Goal: Communication & Community: Answer question/provide support

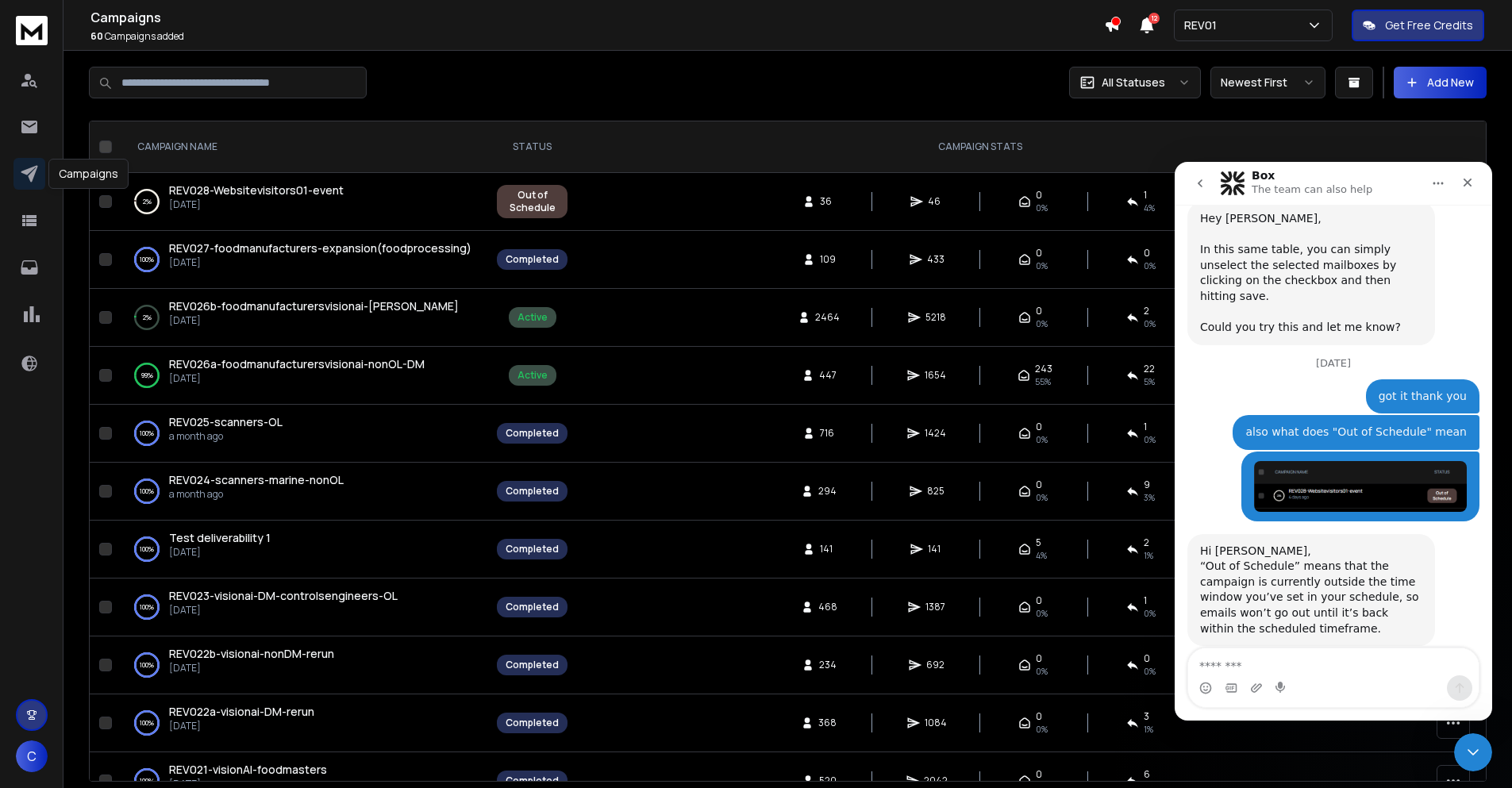
click at [283, 192] on span "REV028-Websitevisitors01-event" at bounding box center [255, 190] width 174 height 15
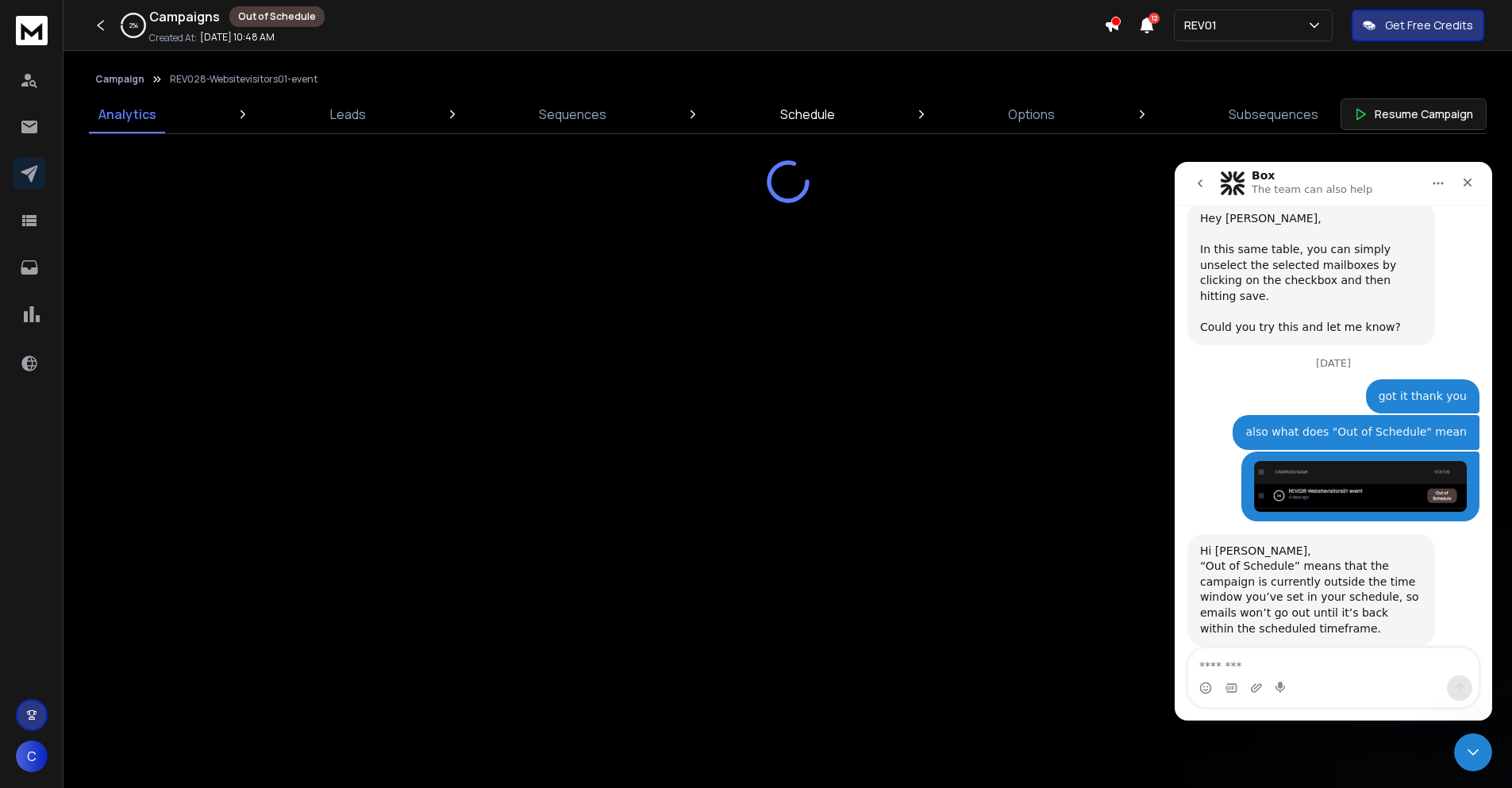
click at [794, 114] on p "Schedule" at bounding box center [808, 114] width 55 height 19
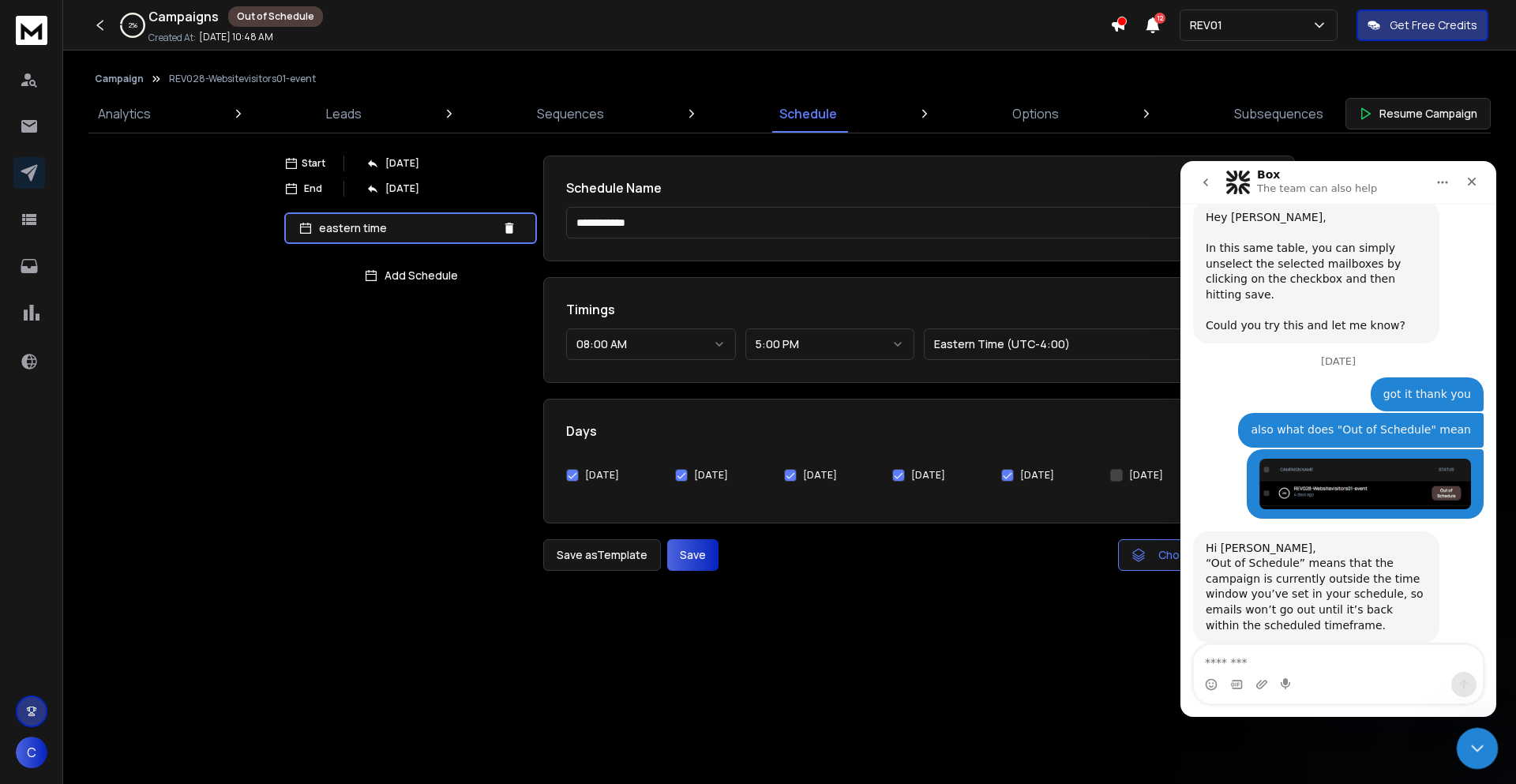
click at [1469, 744] on icon "Close Intercom Messenger" at bounding box center [1476, 746] width 19 height 19
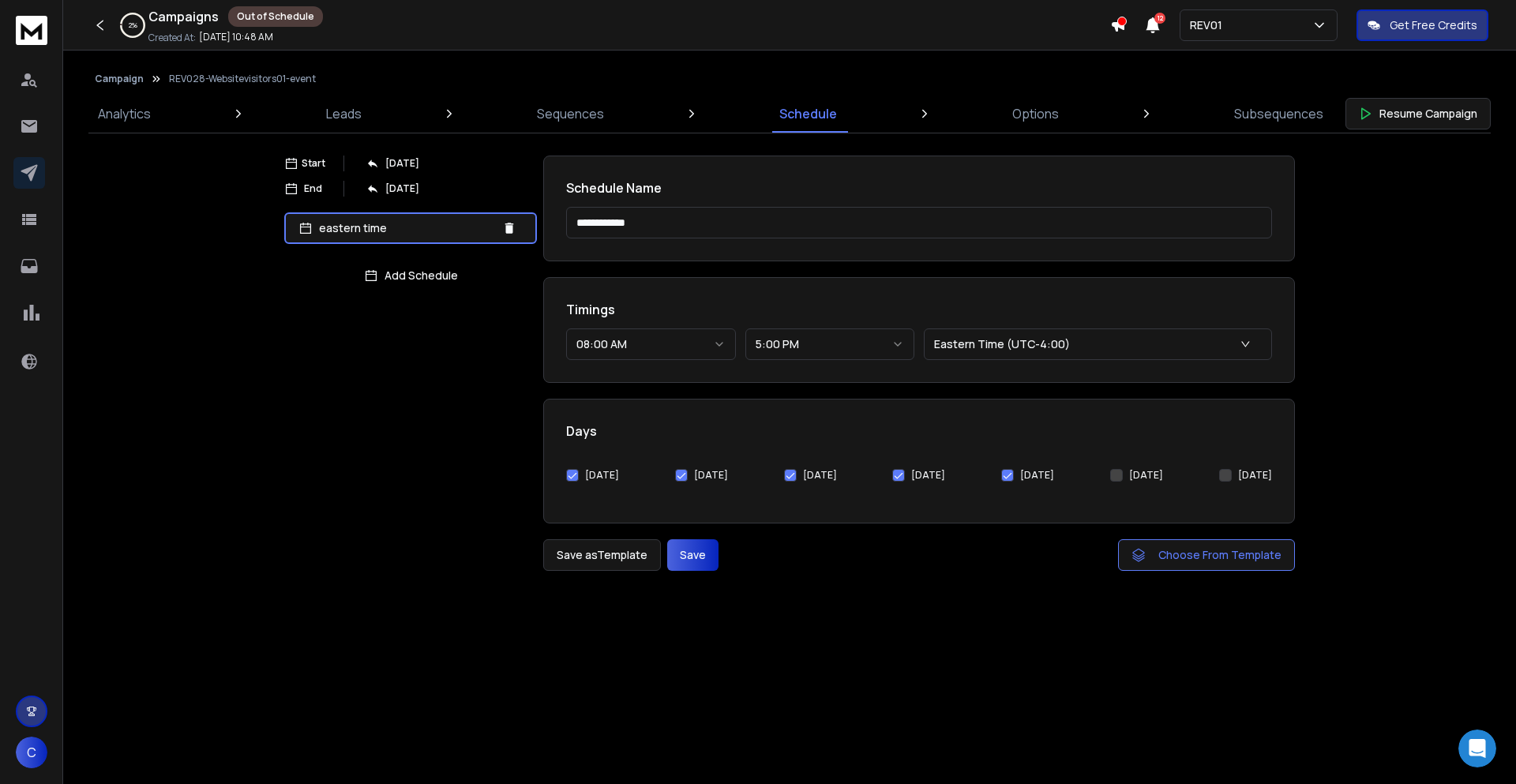
scroll to position [1077, 0]
click at [1471, 739] on icon "Open Intercom Messenger" at bounding box center [1476, 746] width 26 height 26
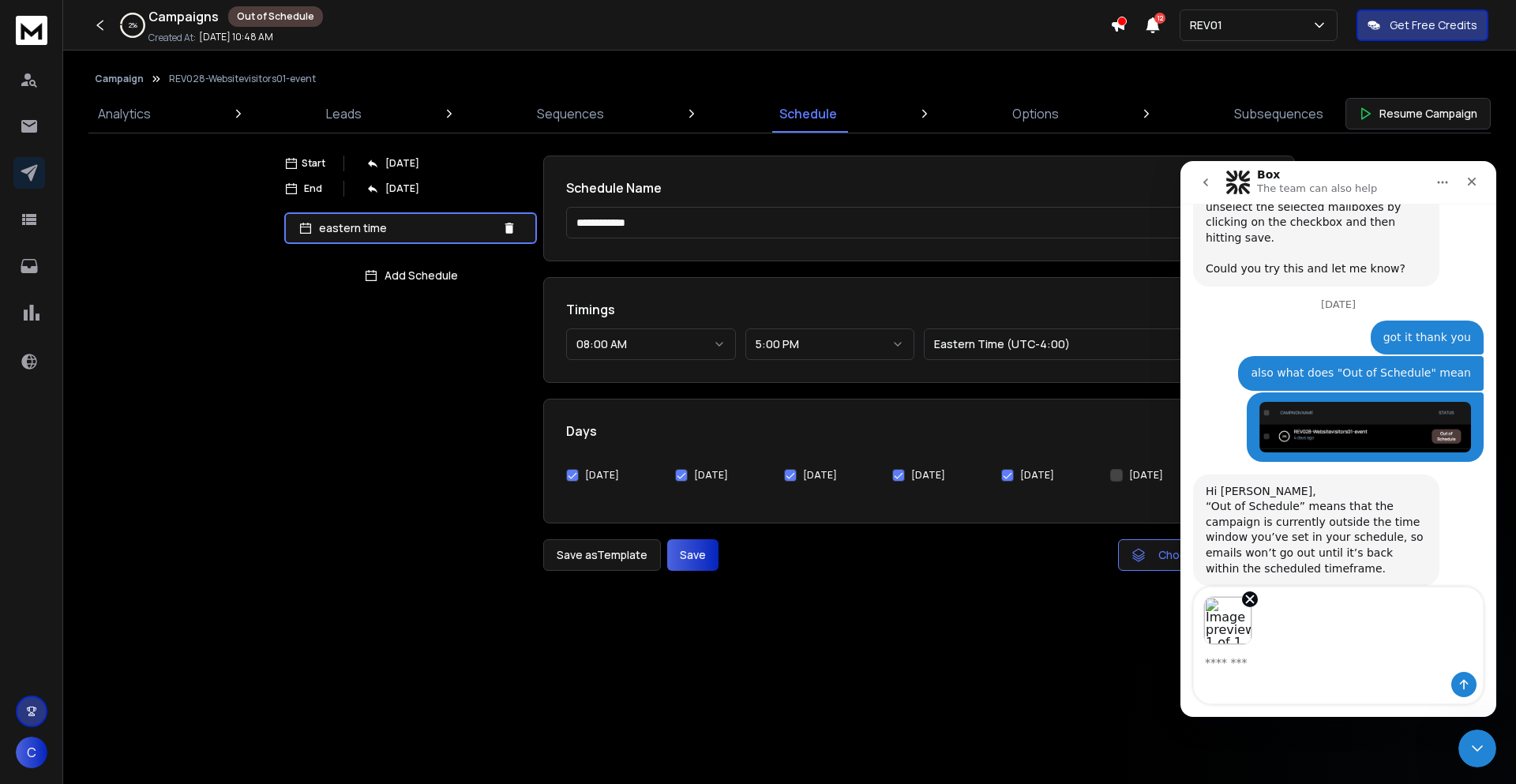
scroll to position [1135, 0]
type textarea "**********"
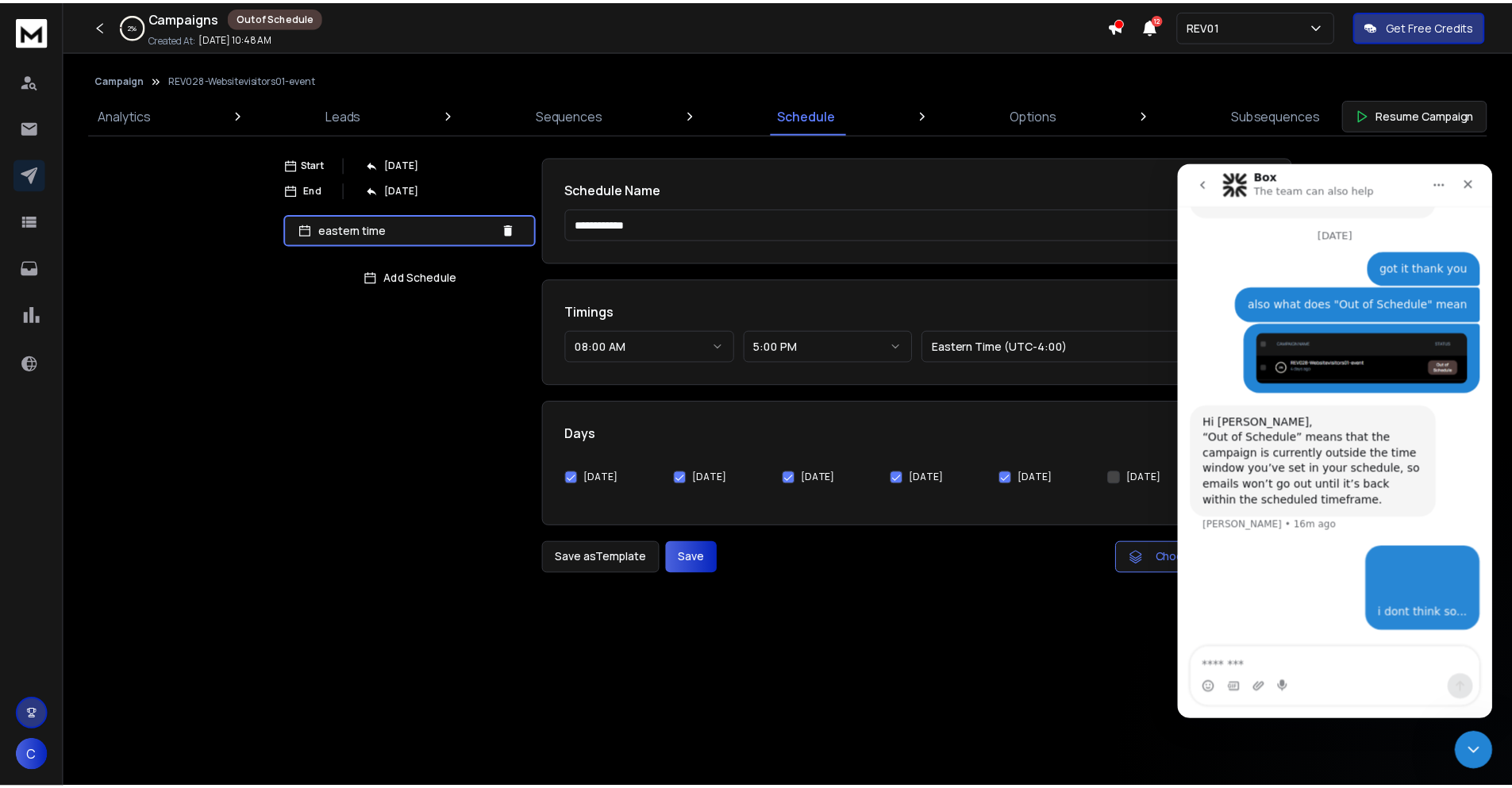
scroll to position [1237, 0]
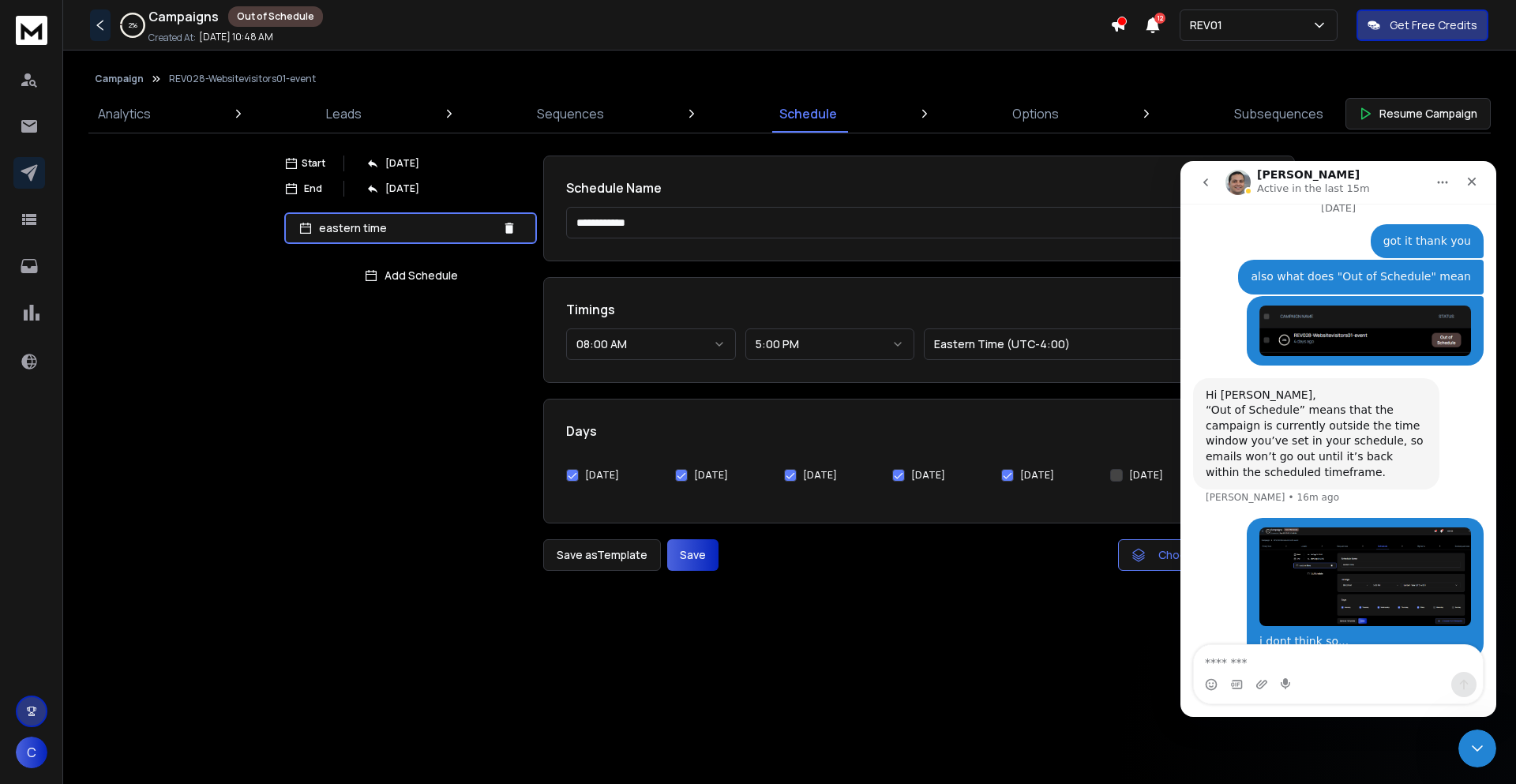
click at [98, 22] on icon at bounding box center [99, 24] width 14 height 14
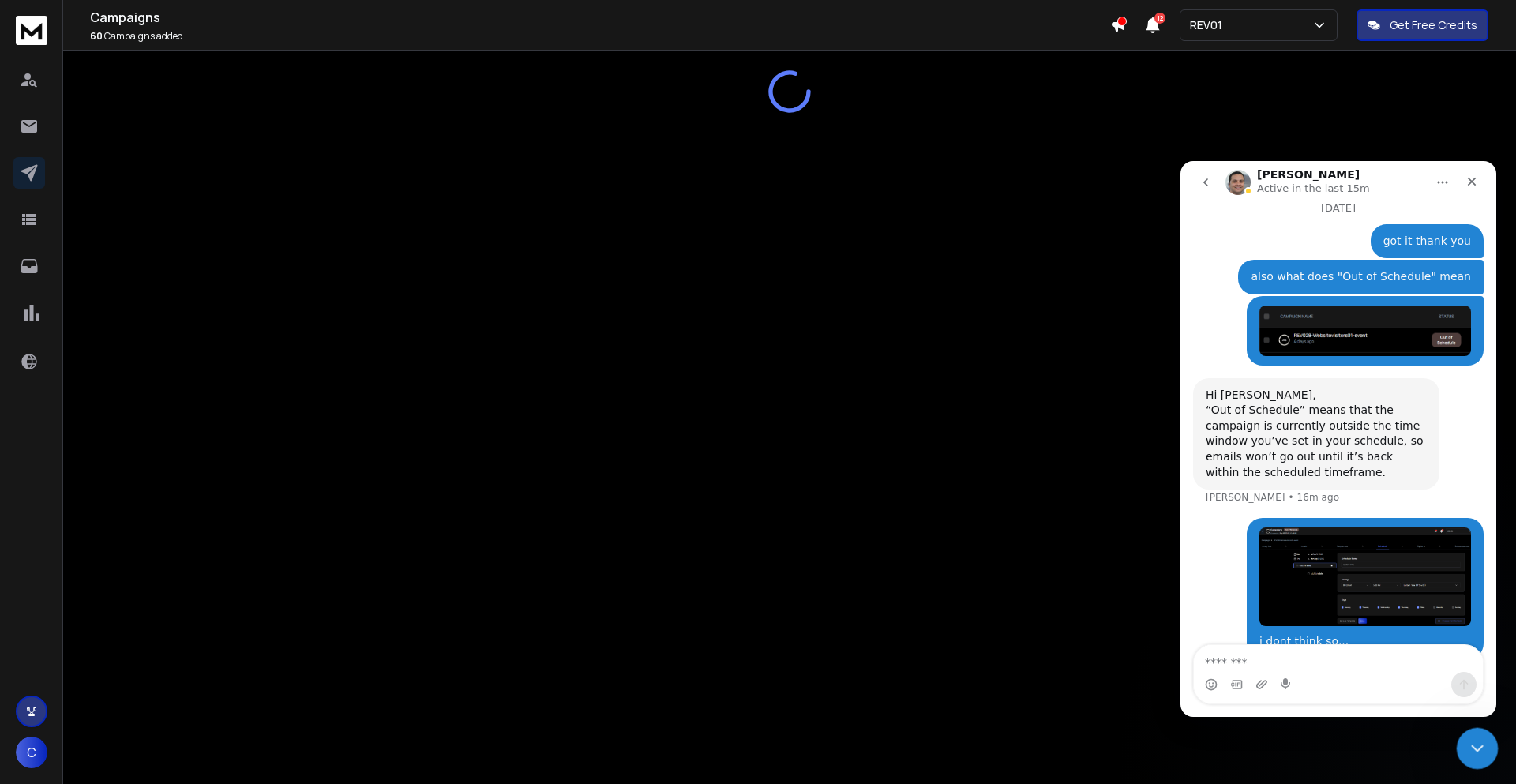
click at [1489, 749] on div "Close Intercom Messenger" at bounding box center [1475, 746] width 38 height 38
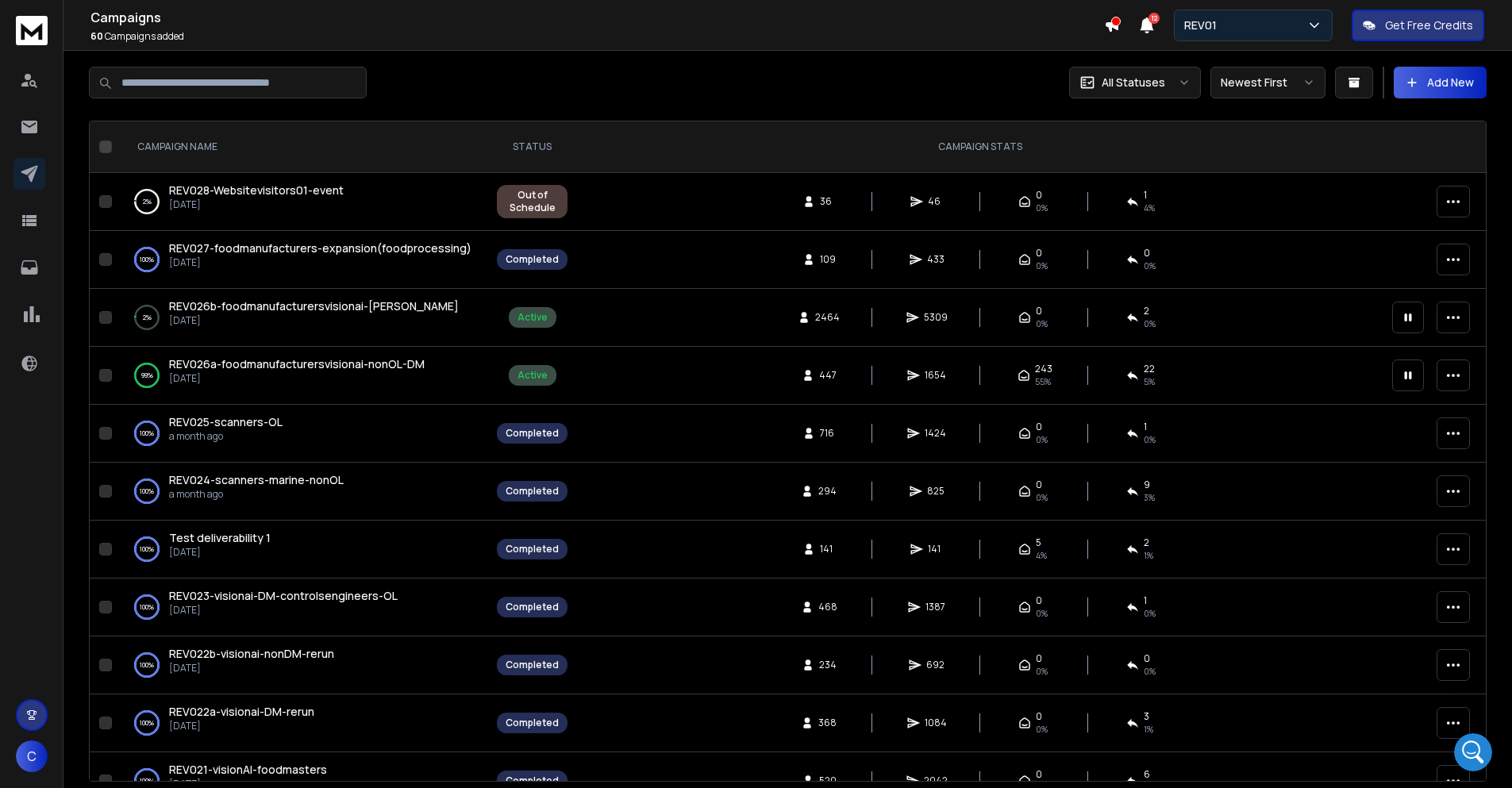
click at [1207, 27] on p "REV01" at bounding box center [1203, 25] width 39 height 16
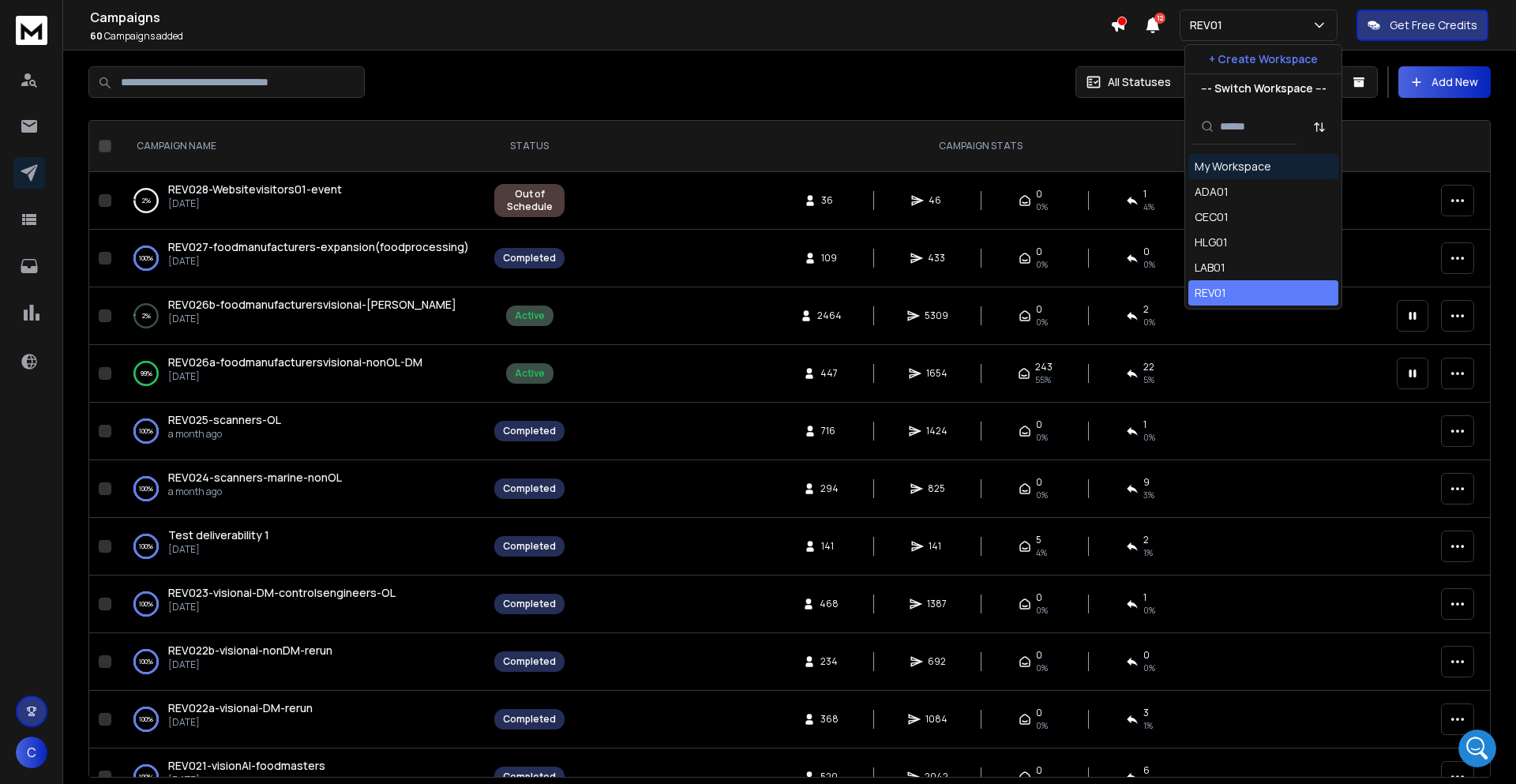
click at [1242, 161] on div "My Workspace" at bounding box center [1234, 166] width 77 height 16
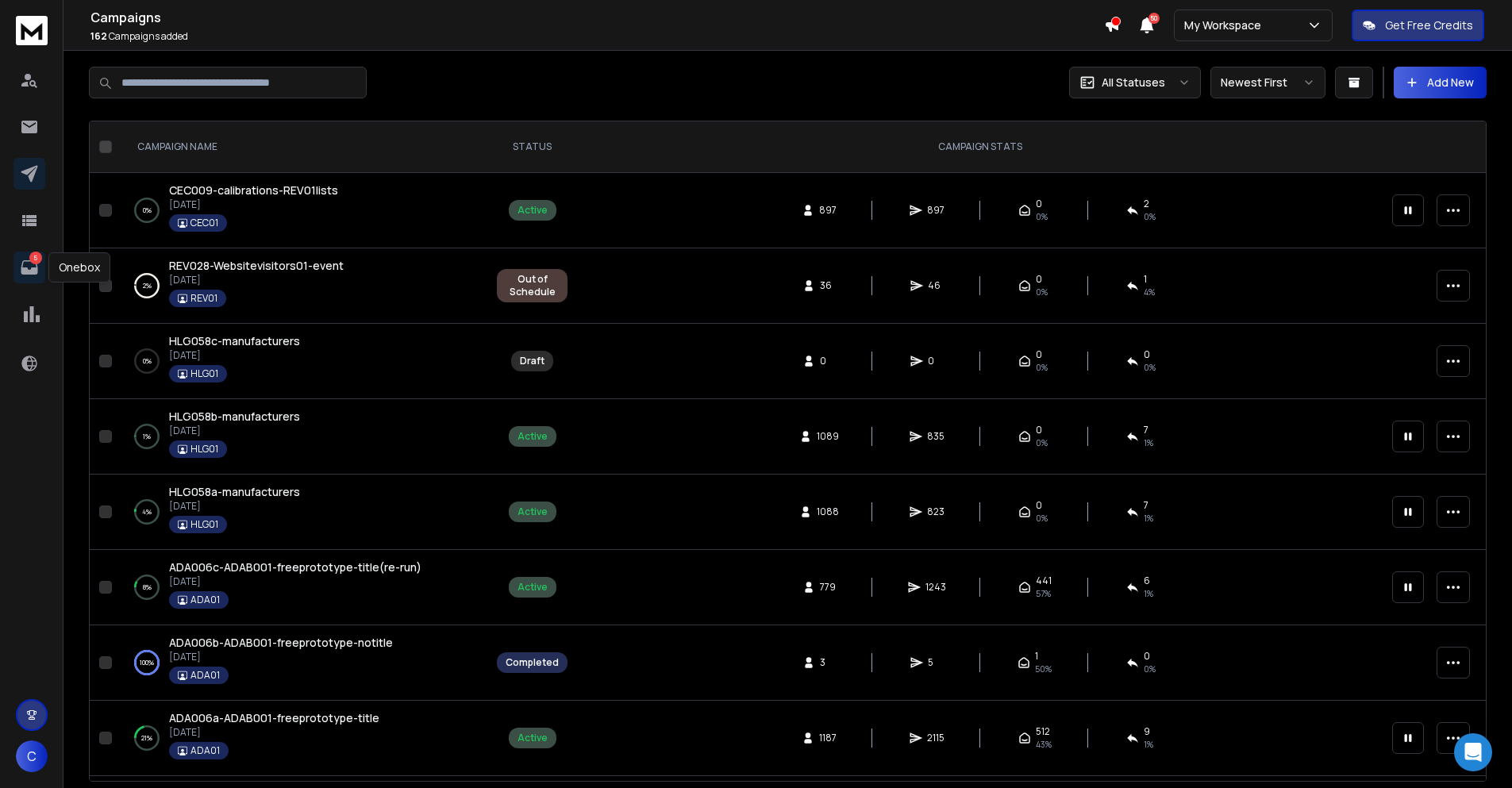
click at [38, 269] on icon at bounding box center [29, 267] width 17 height 14
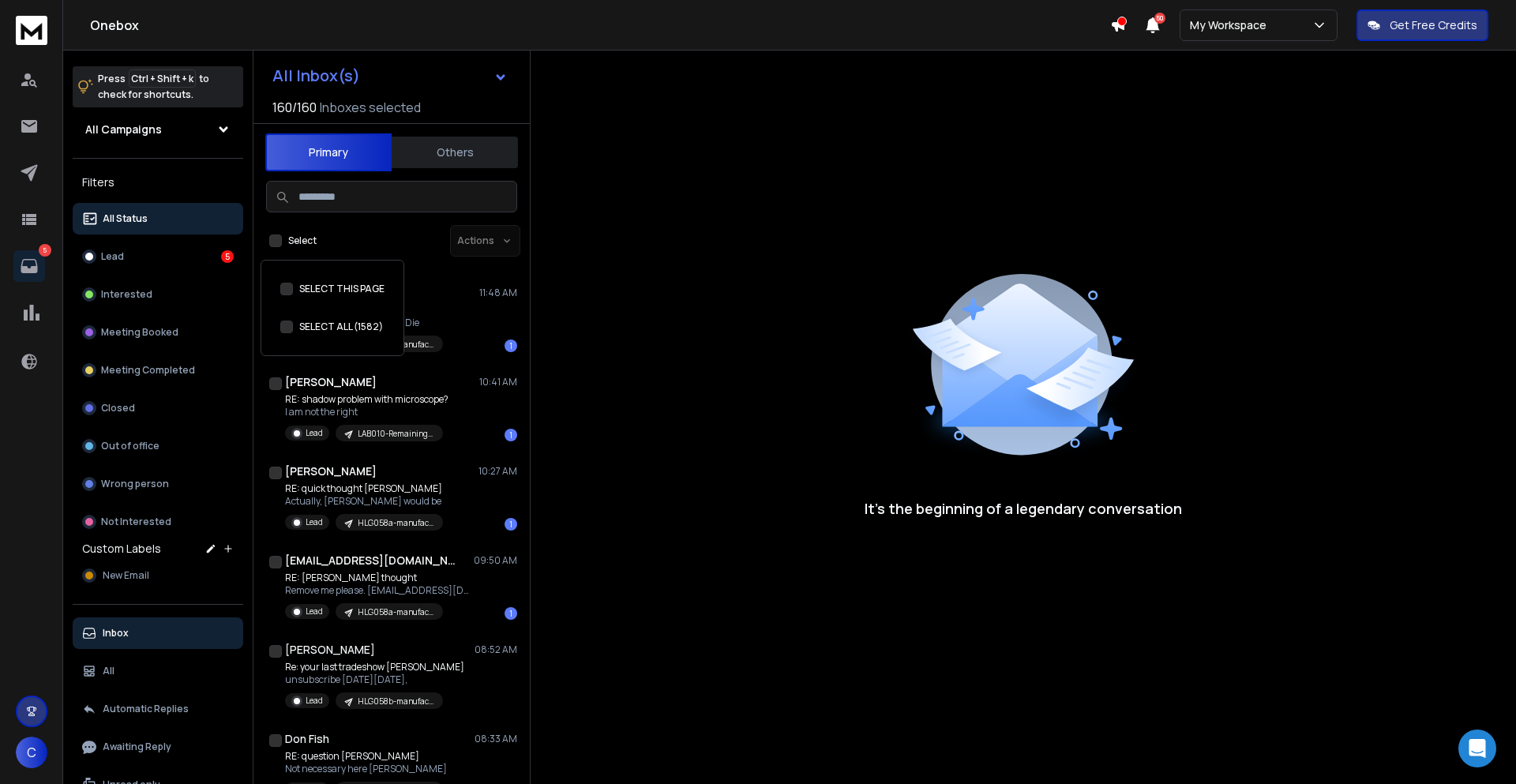
click at [342, 302] on div "SELECT THIS PAGE" at bounding box center [332, 289] width 104 height 32
click at [432, 312] on p "Re: last tradeshow Al" at bounding box center [364, 309] width 158 height 12
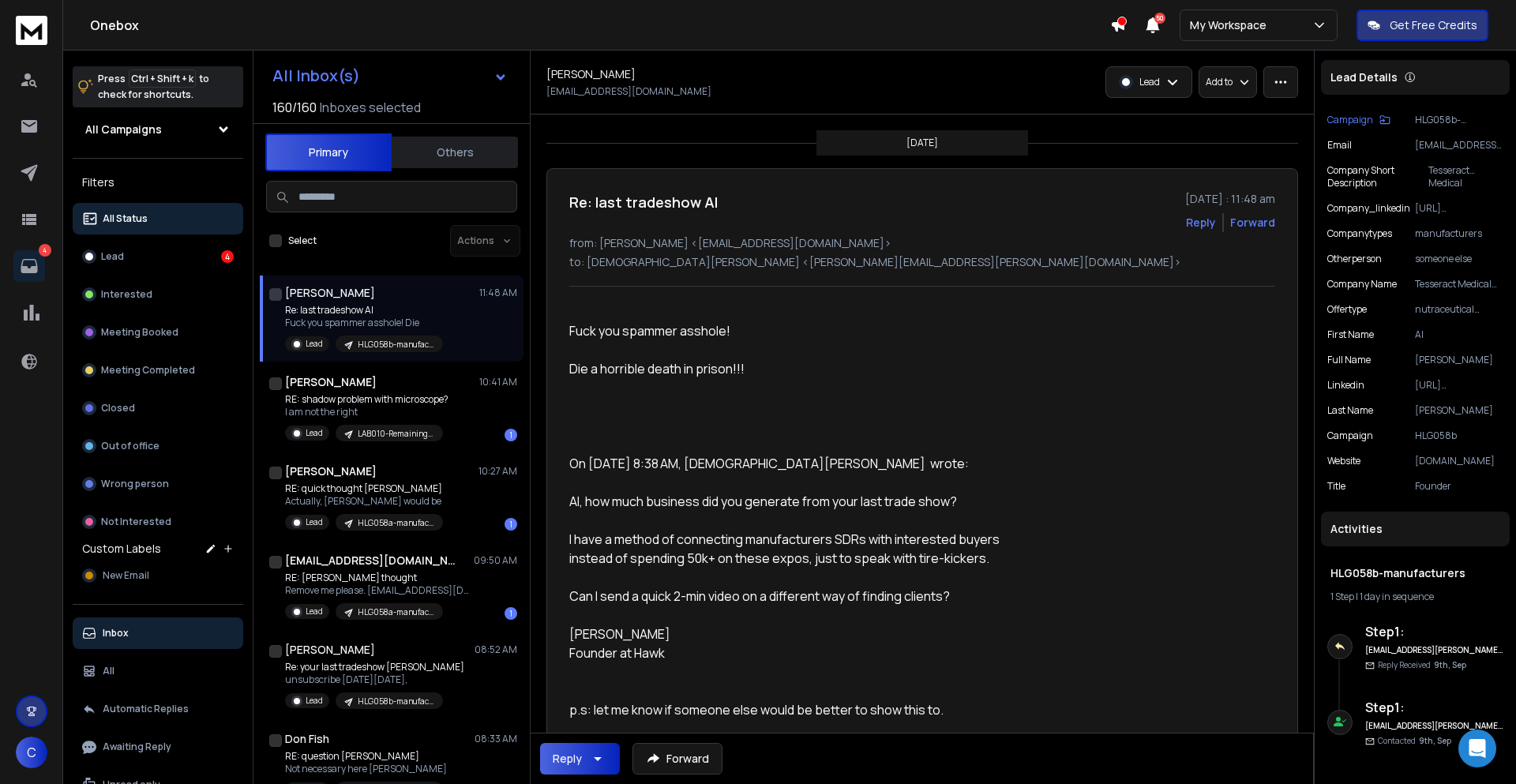
click at [1153, 87] on p "Lead" at bounding box center [1150, 82] width 21 height 12
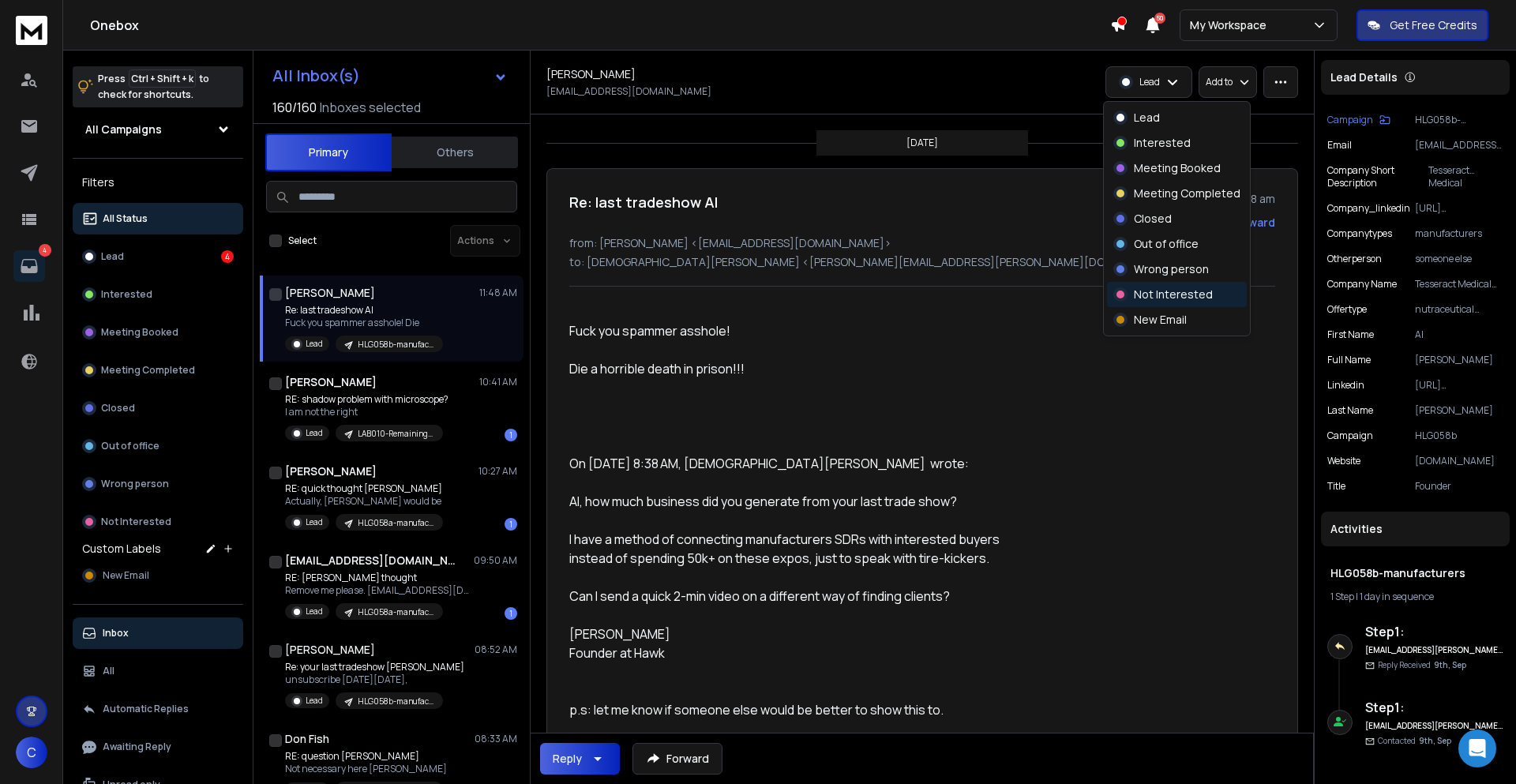
click at [1153, 291] on p "Not Interested" at bounding box center [1174, 294] width 79 height 16
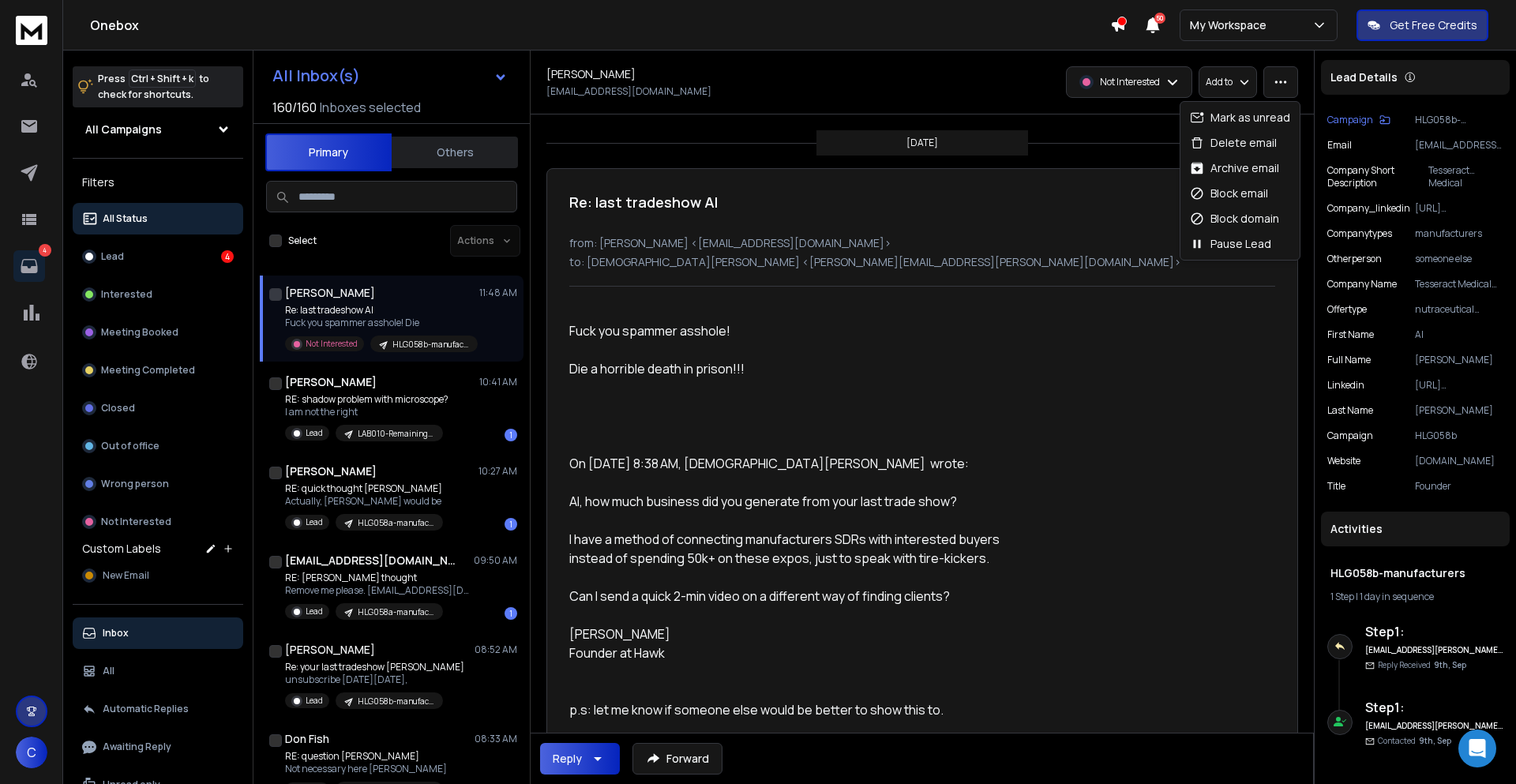
click at [1278, 84] on icon "button" at bounding box center [1281, 82] width 14 height 14
click at [1229, 192] on div "Block email" at bounding box center [1229, 193] width 78 height 16
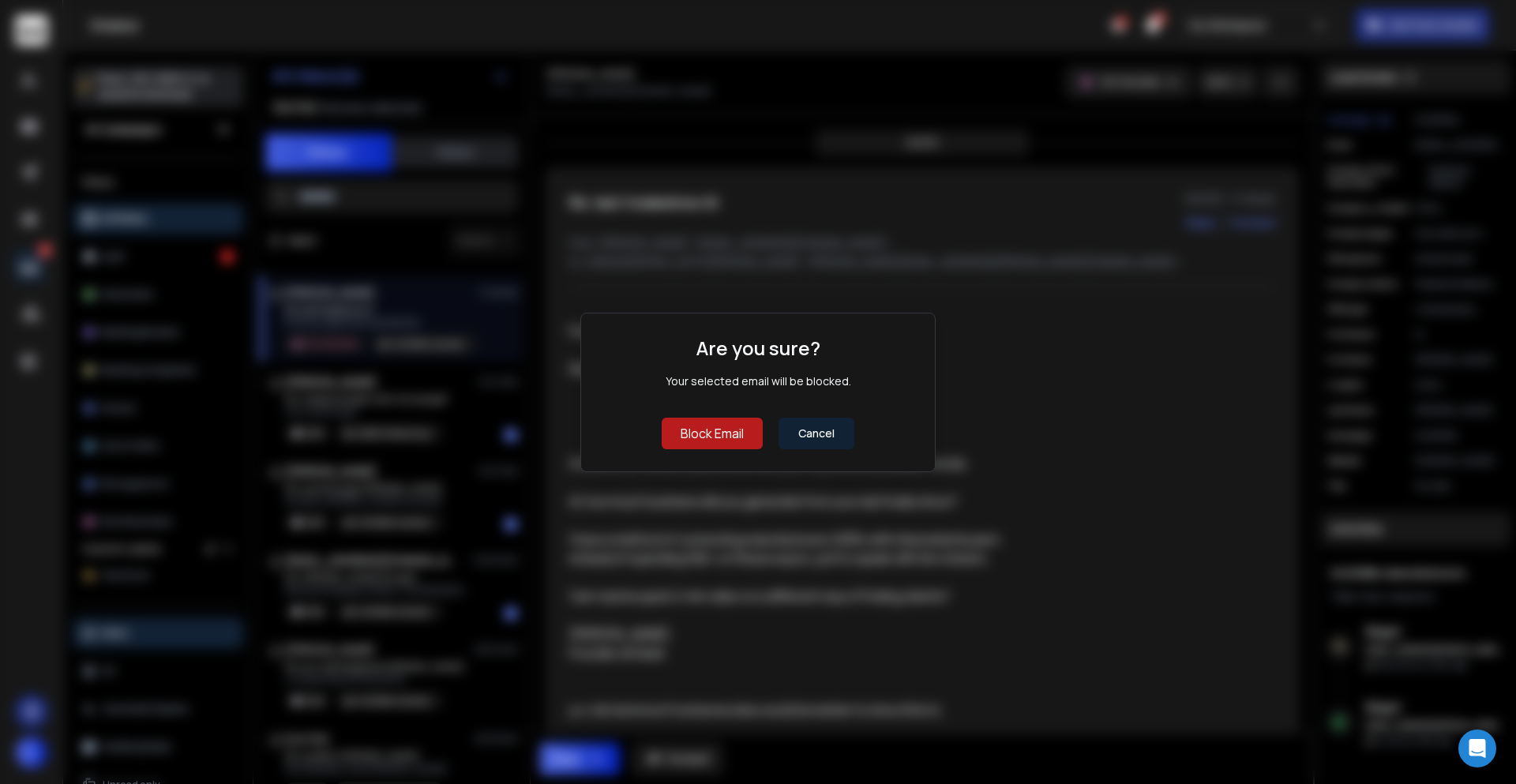
click at [687, 440] on button "Block Email" at bounding box center [712, 433] width 101 height 32
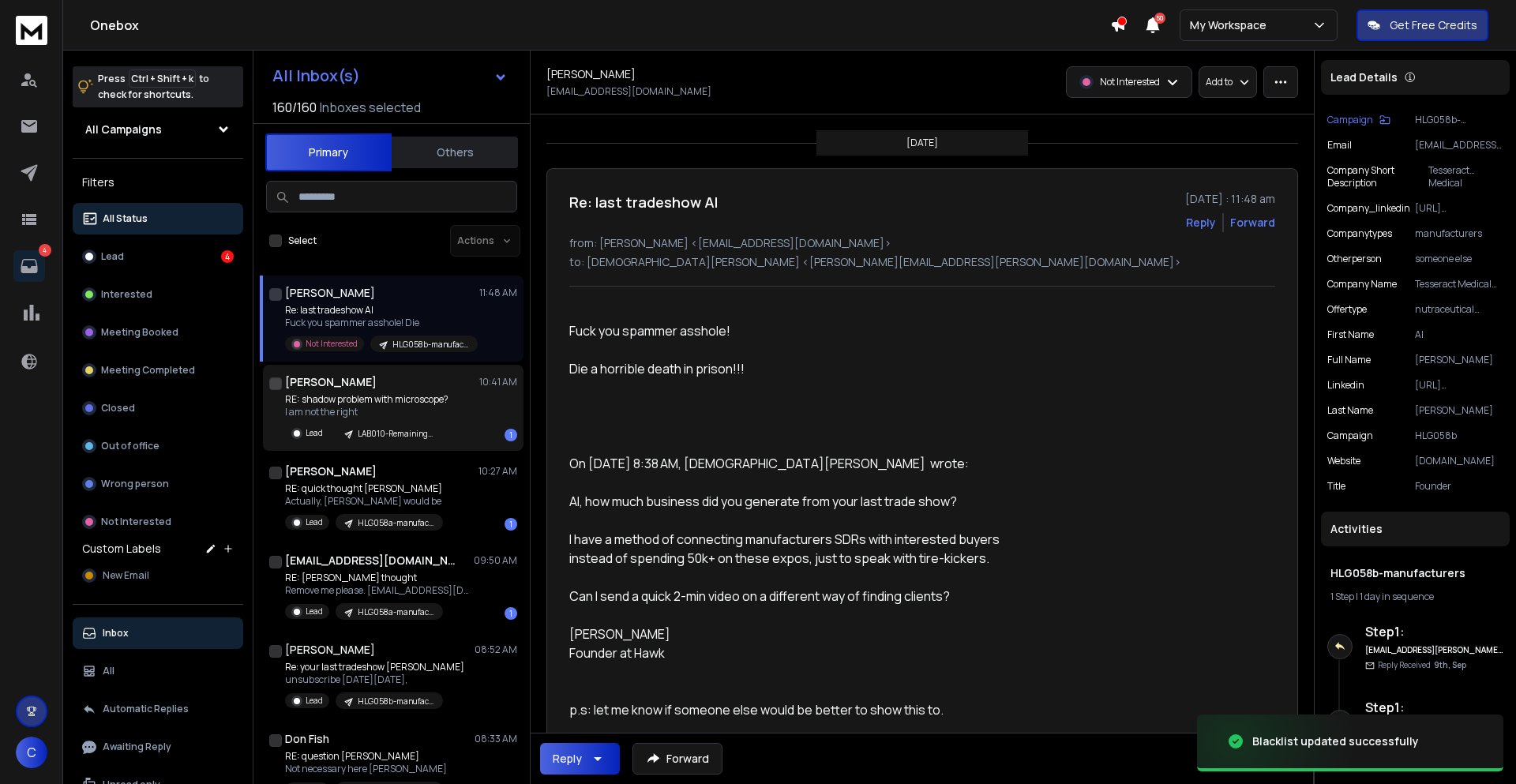
click at [421, 406] on p "I am not the right" at bounding box center [367, 412] width 163 height 12
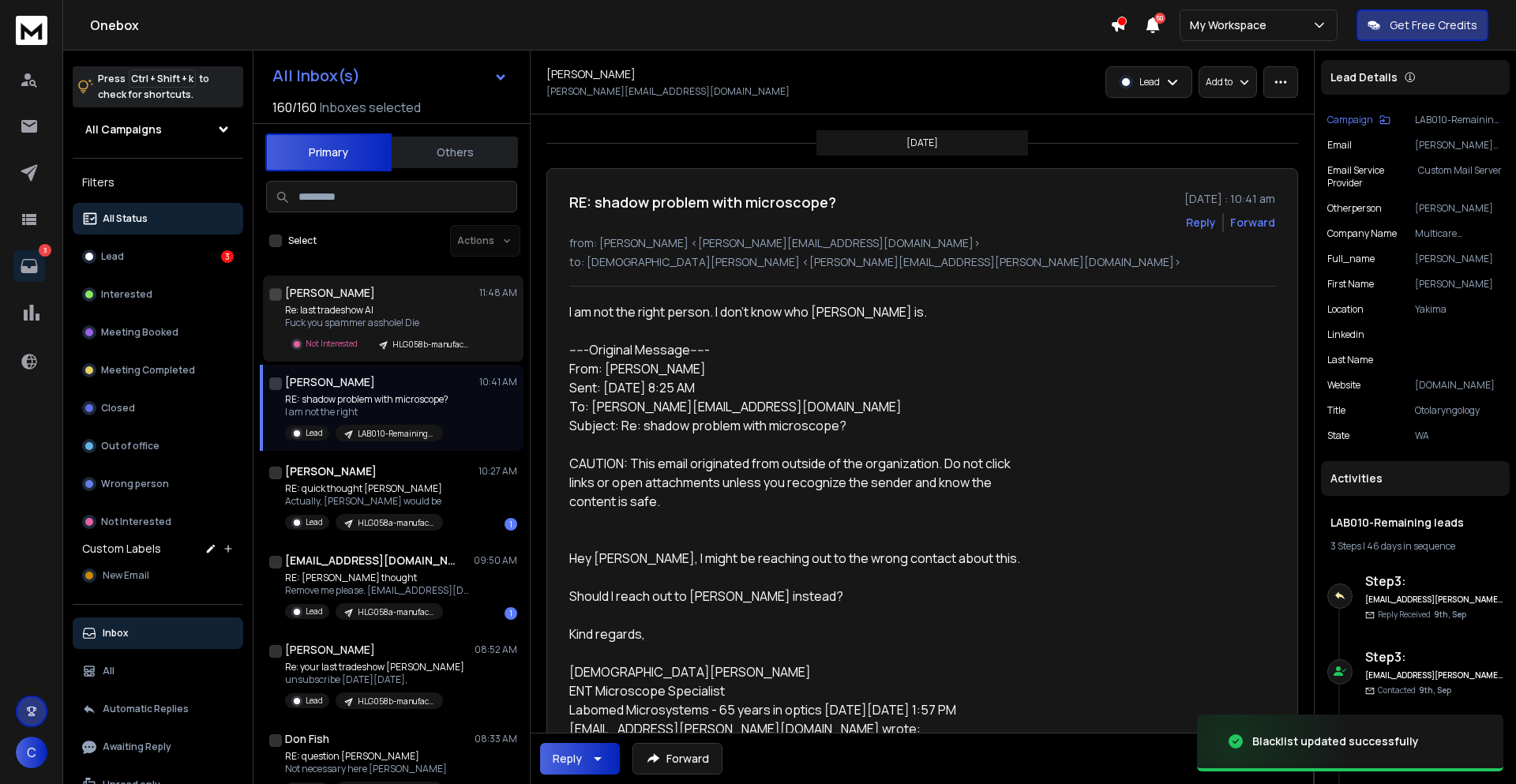
click at [366, 302] on div "Al Czap 11:48 AM Re: last tradeshow Al Fuck you spammer asshole! Die Not Intere…" at bounding box center [402, 319] width 233 height 68
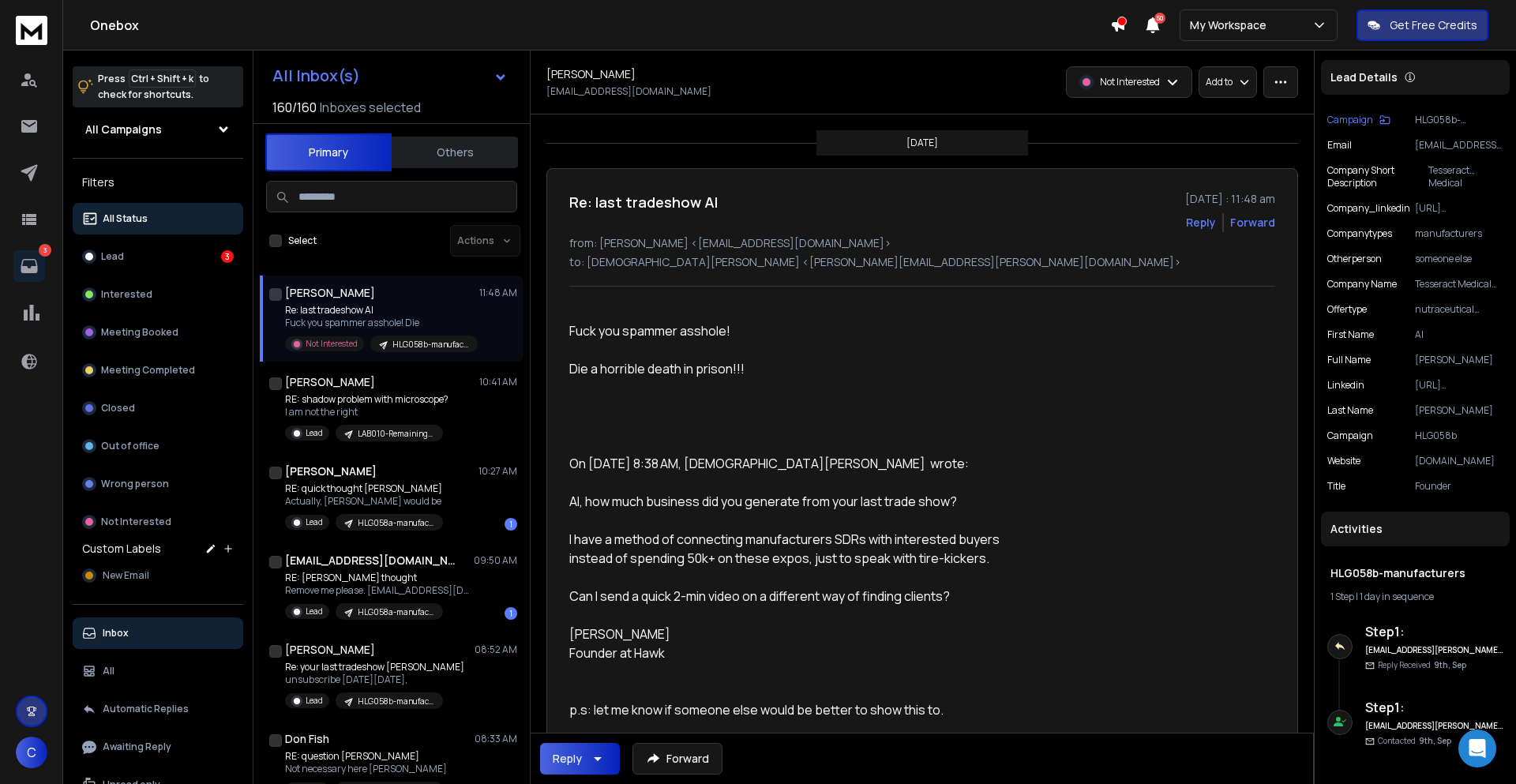
click at [1436, 384] on p "[URL][DOMAIN_NAME][PERSON_NAME]" at bounding box center [1460, 384] width 88 height 12
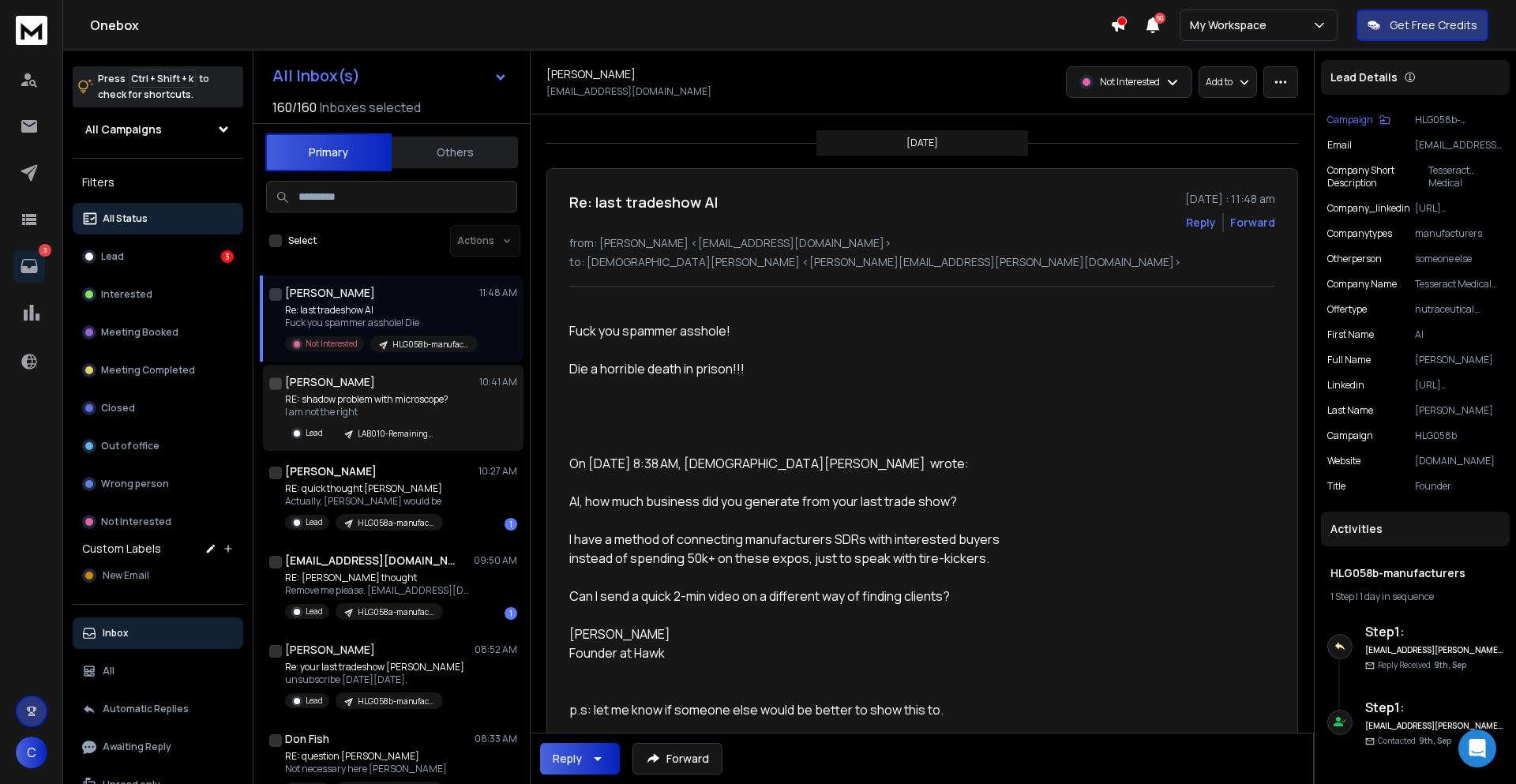
click at [345, 397] on p "RE: shadow problem with microscope?" at bounding box center [367, 399] width 163 height 12
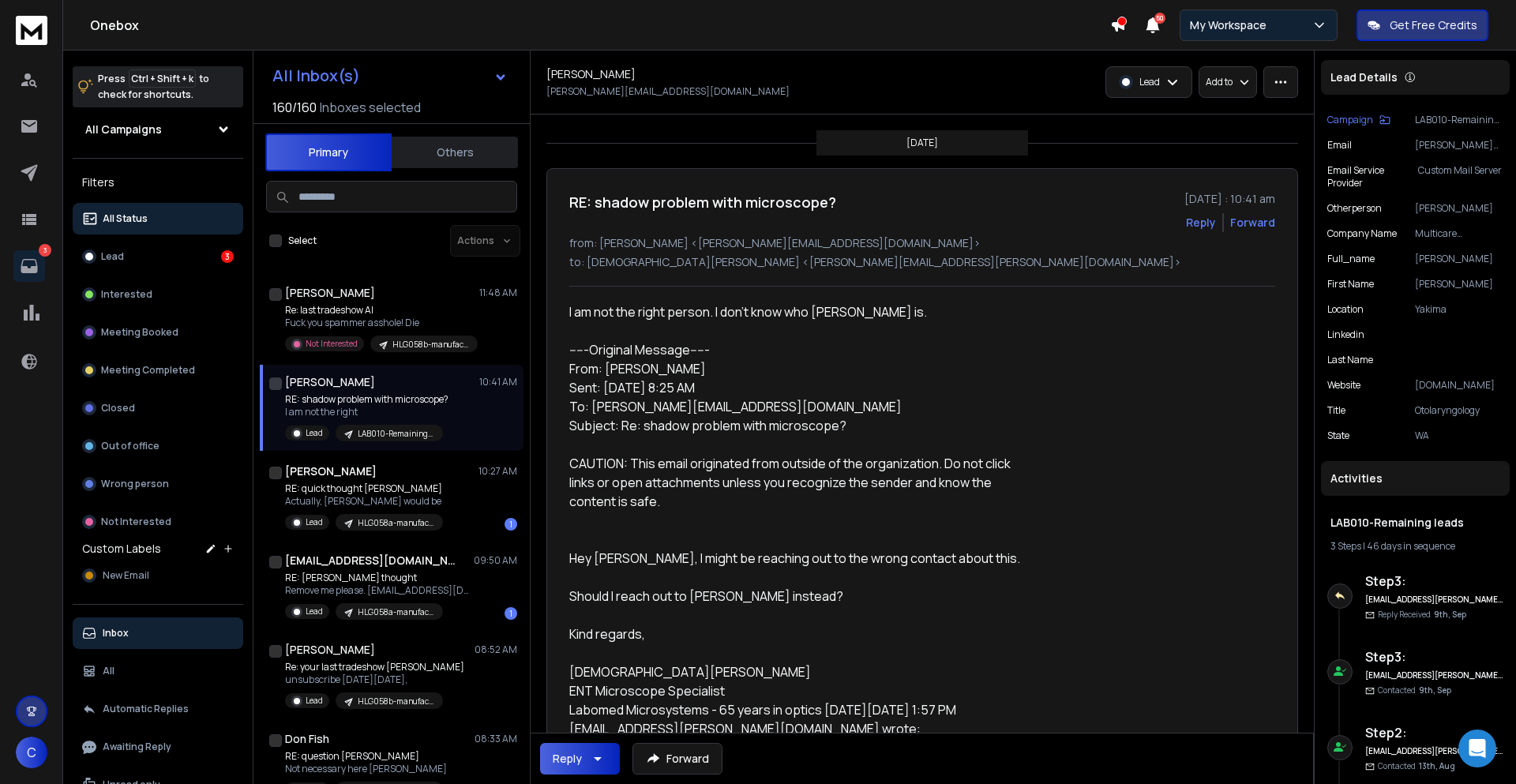
click at [1253, 34] on button "My Workspace" at bounding box center [1259, 25] width 158 height 32
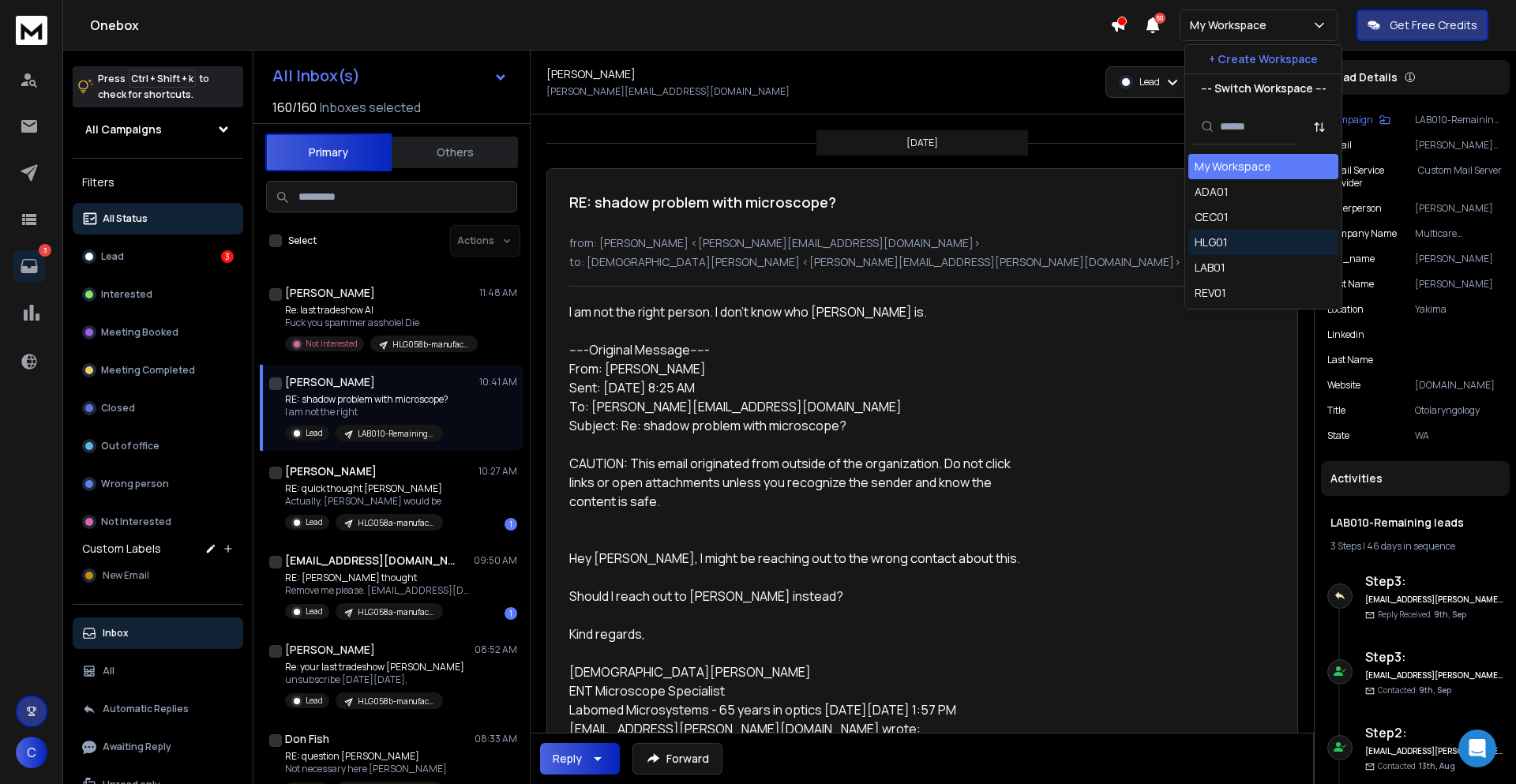
click at [1238, 238] on div "HLG01" at bounding box center [1264, 242] width 150 height 25
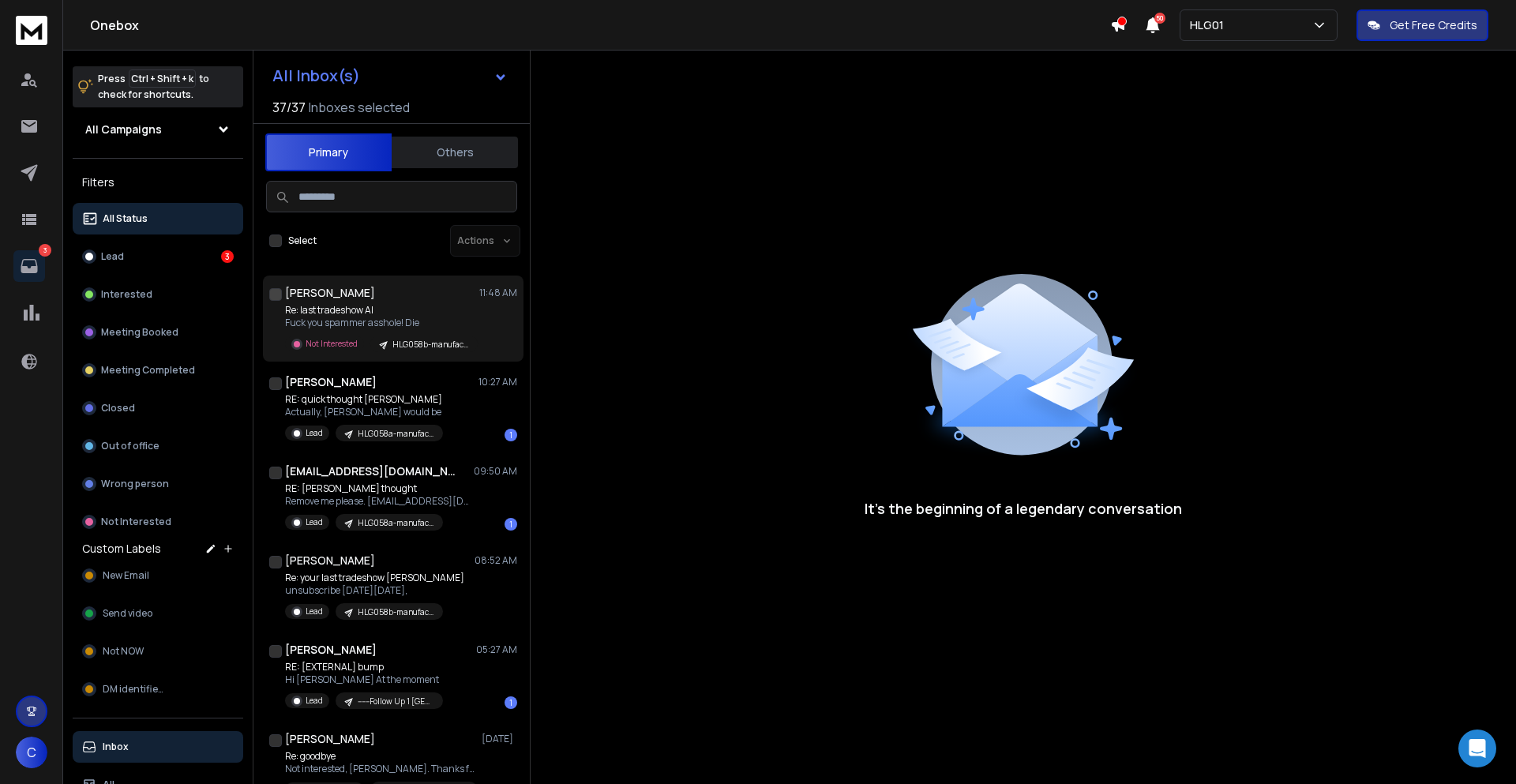
click at [420, 313] on p "Re: last tradeshow Al" at bounding box center [380, 309] width 190 height 12
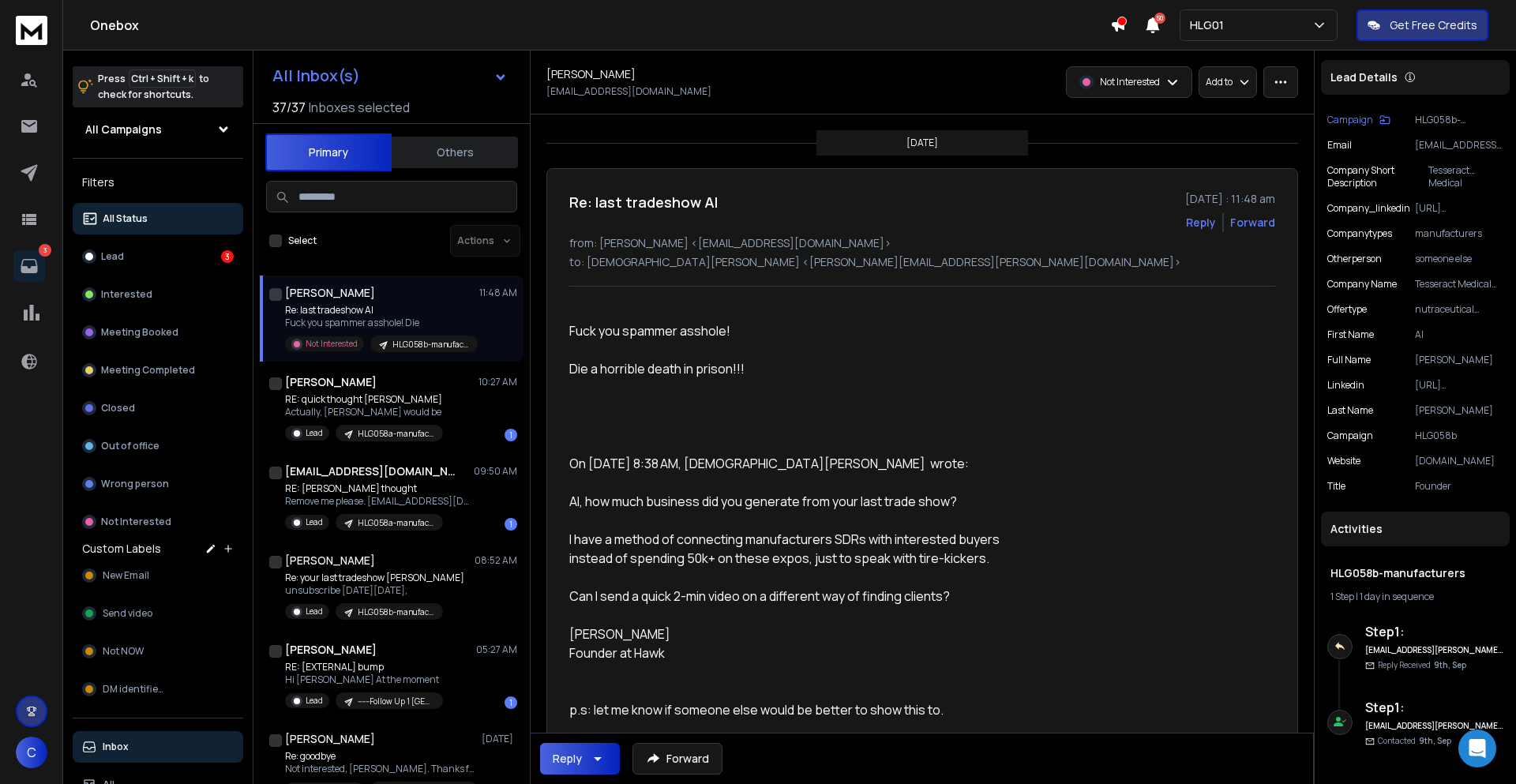
click at [1276, 73] on button "button" at bounding box center [1281, 83] width 35 height 32
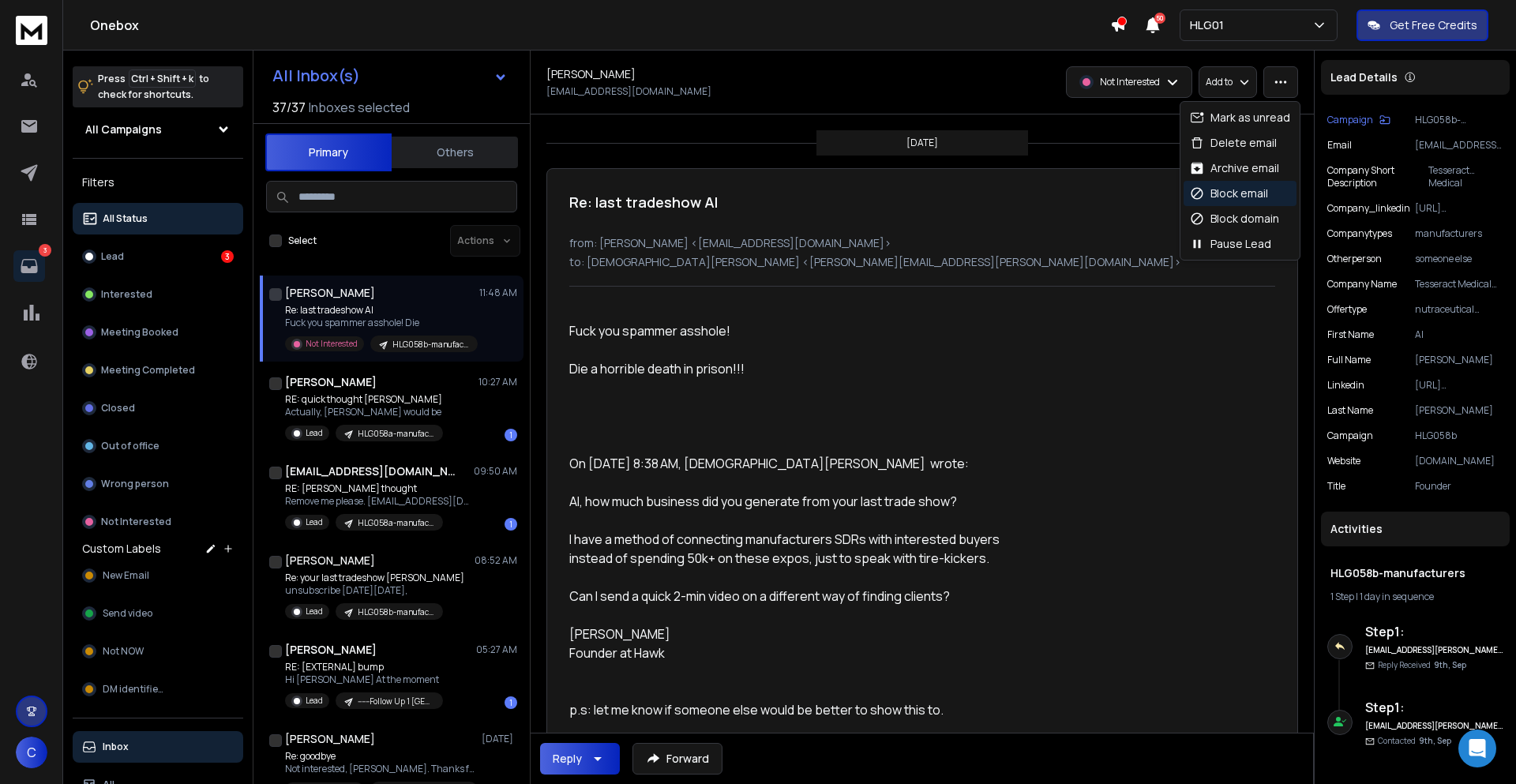
click at [1234, 188] on div "Block email" at bounding box center [1229, 193] width 78 height 16
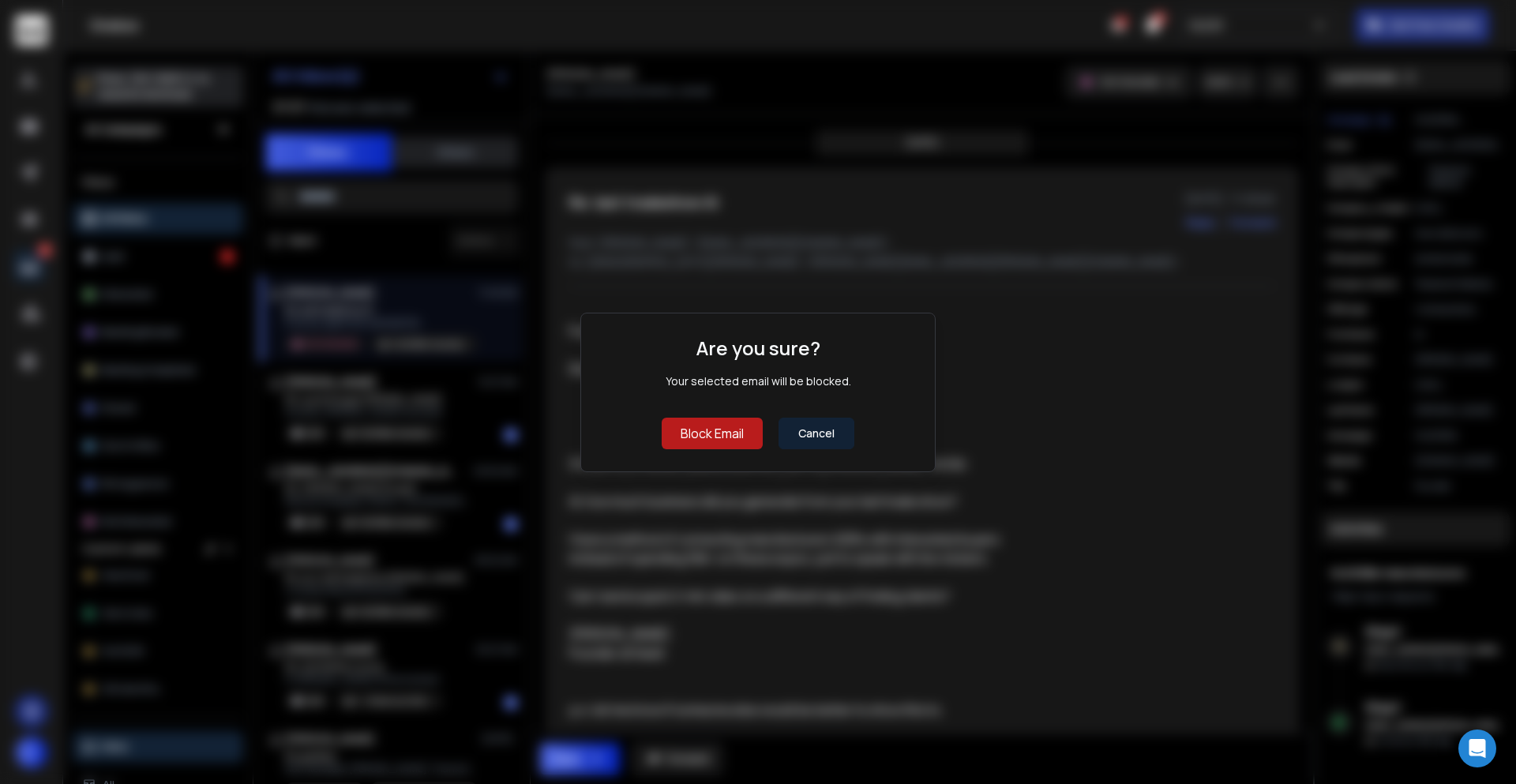
click at [698, 442] on button "Block Email" at bounding box center [712, 433] width 101 height 32
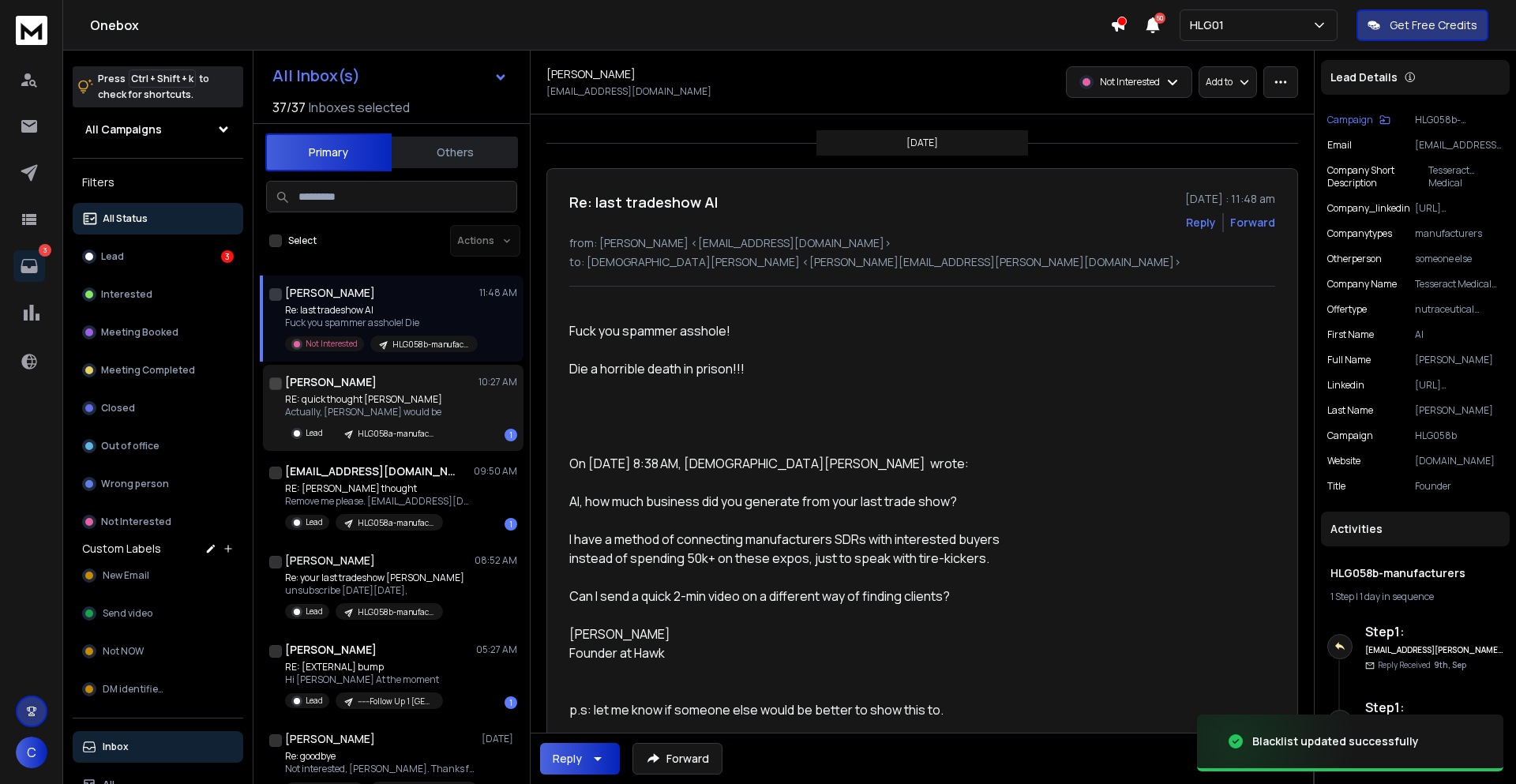
click at [388, 392] on div "[PERSON_NAME] 10:27 AM RE: quick thought [PERSON_NAME], [PERSON_NAME] would be …" at bounding box center [402, 408] width 233 height 68
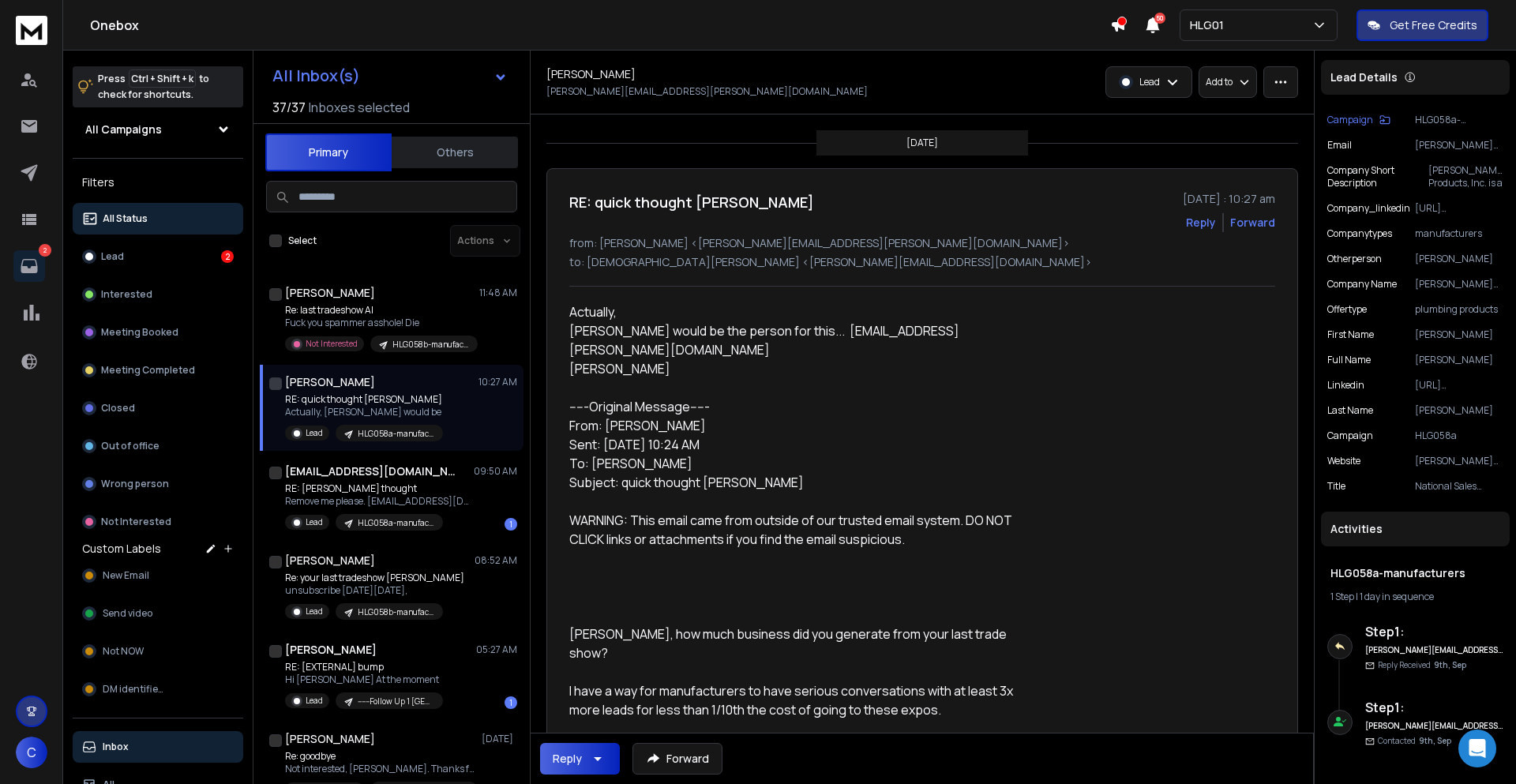
click at [1205, 219] on button "Reply" at bounding box center [1201, 222] width 30 height 16
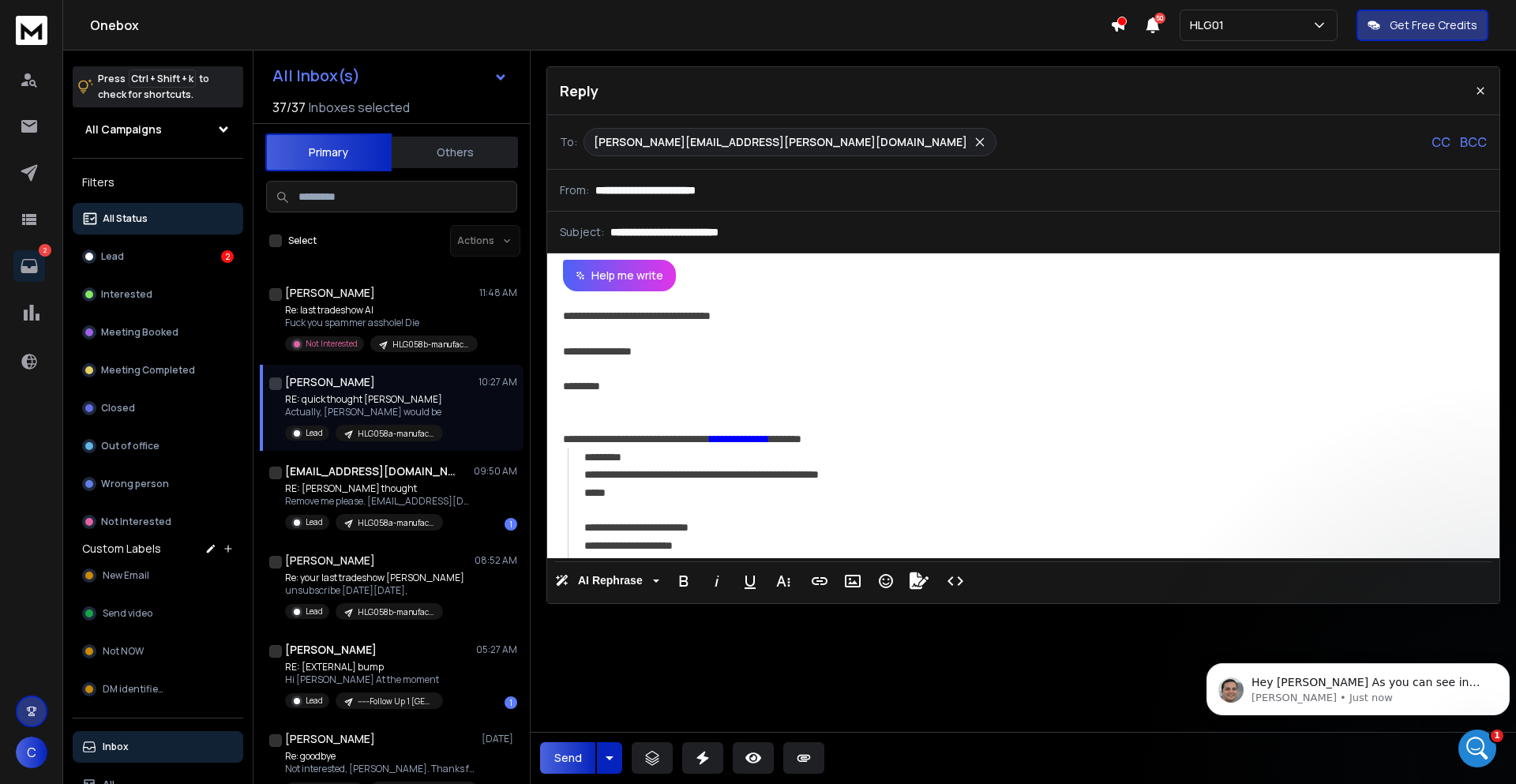
click at [578, 763] on button "Send" at bounding box center [568, 758] width 55 height 32
click at [1372, 706] on div "Hey [PERSON_NAME] As you can see in the screenshot, the end date of the campaig…" at bounding box center [1357, 689] width 303 height 53
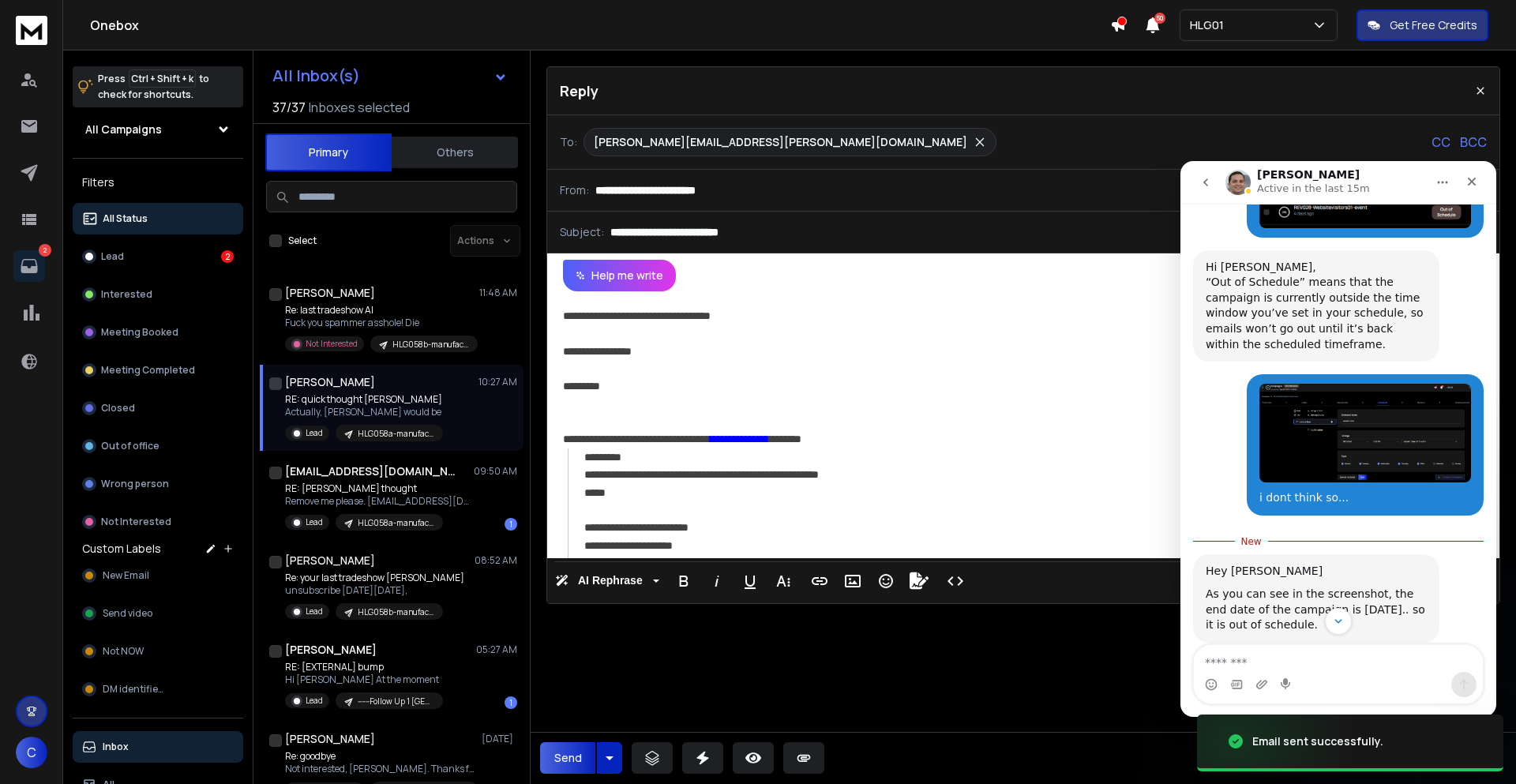
scroll to position [3, 0]
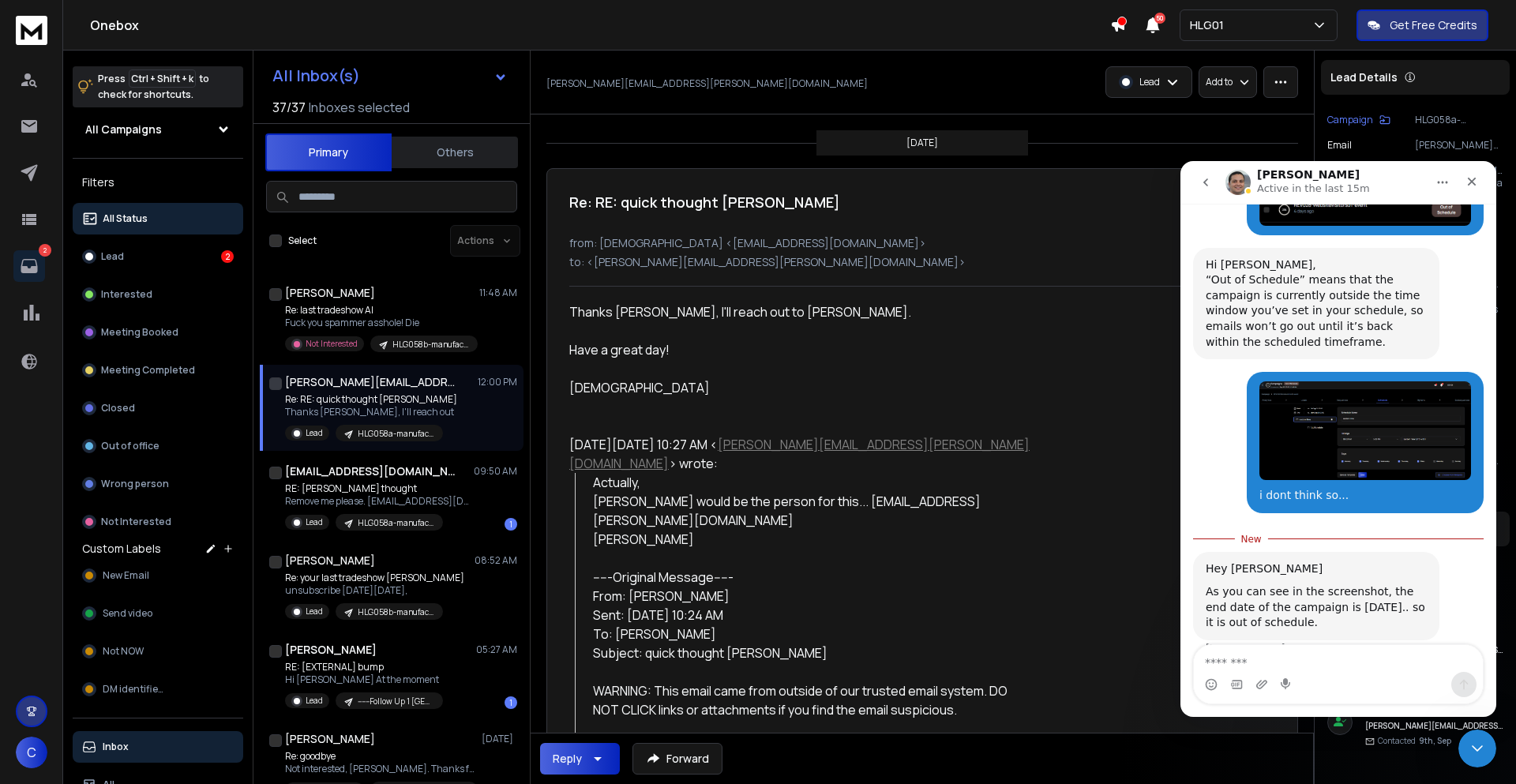
drag, startPoint x: 392, startPoint y: 400, endPoint x: 1261, endPoint y: 95, distance: 921.0
click at [394, 399] on p "Re: RE: quick thought [PERSON_NAME]" at bounding box center [371, 399] width 173 height 12
click at [1131, 86] on div "Lead" at bounding box center [1148, 83] width 85 height 30
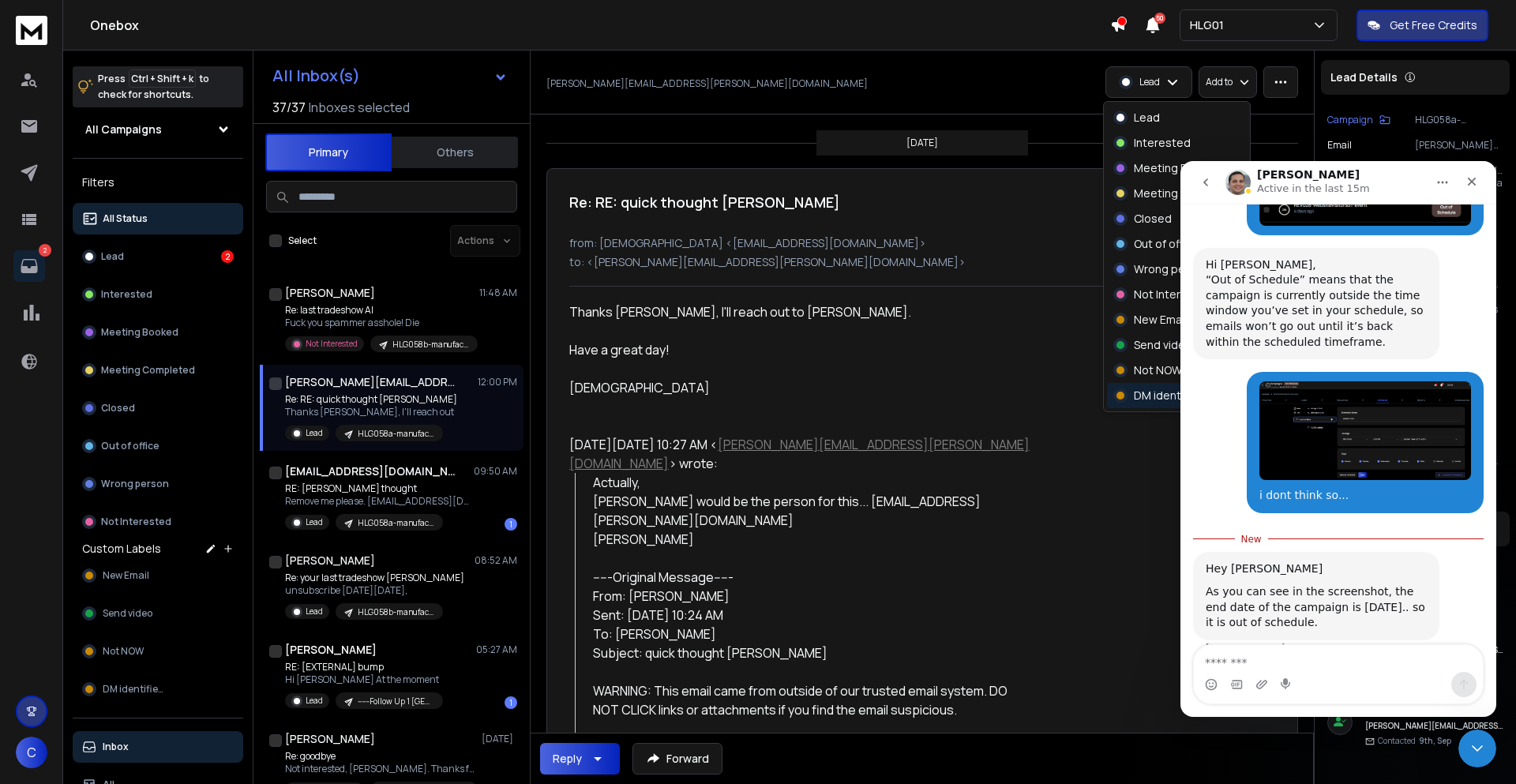
click at [1131, 400] on div "DM identified" at bounding box center [1159, 395] width 91 height 16
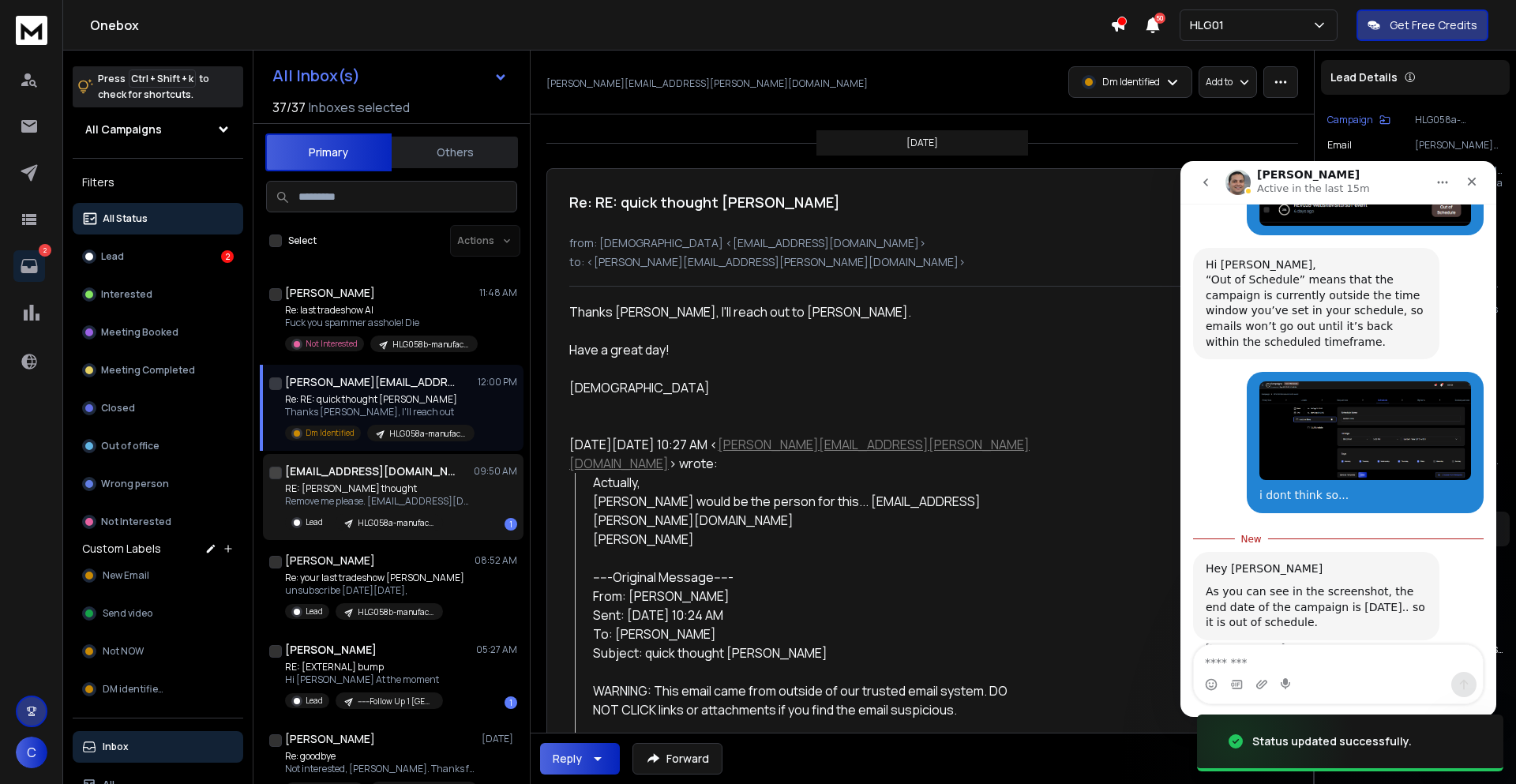
click at [433, 484] on p "RE: [PERSON_NAME] thought" at bounding box center [380, 488] width 190 height 12
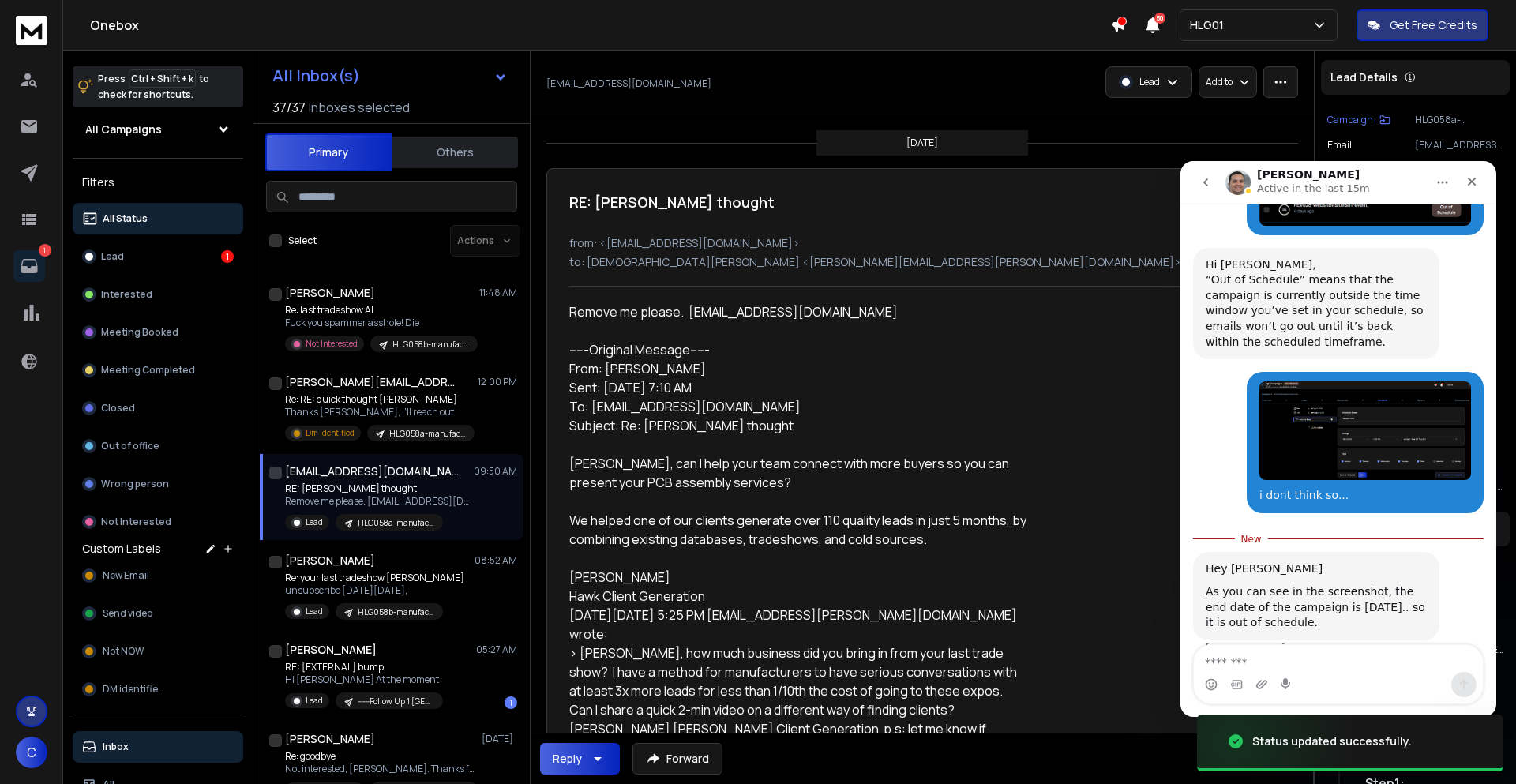
click at [1162, 78] on div "Lead" at bounding box center [1148, 83] width 85 height 30
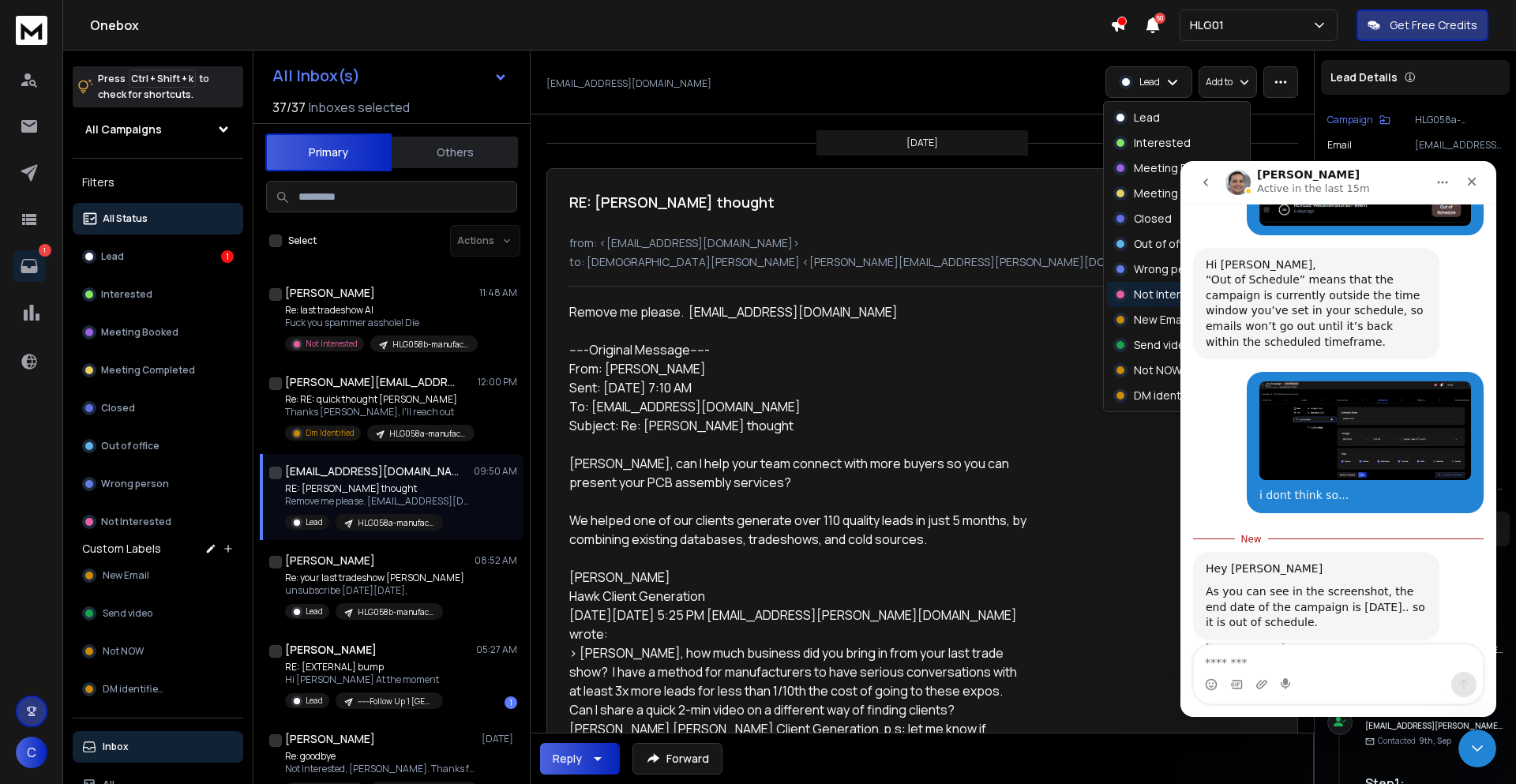
click at [1145, 299] on p "Not Interested" at bounding box center [1174, 294] width 79 height 16
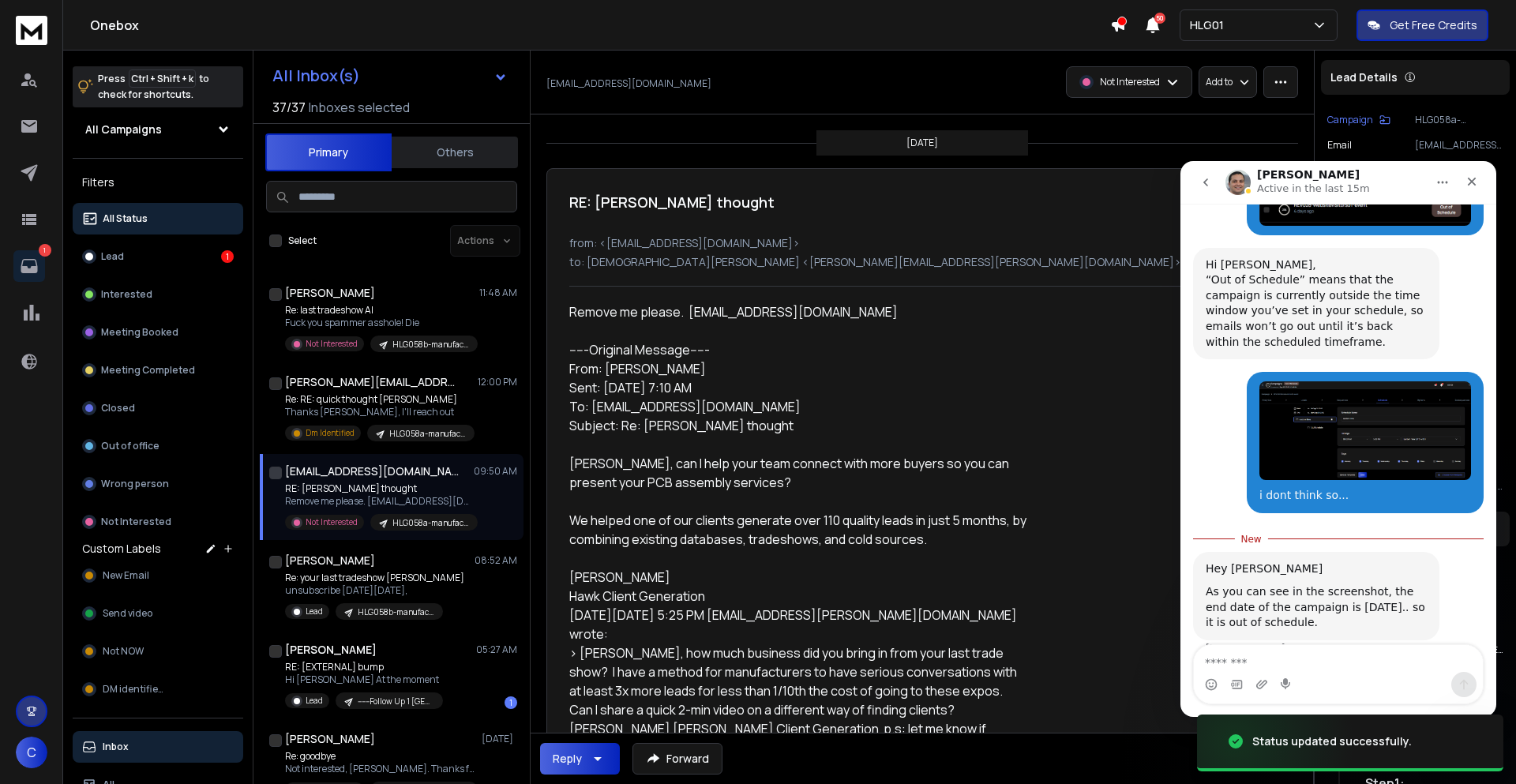
click at [1277, 83] on icon "button" at bounding box center [1281, 82] width 14 height 14
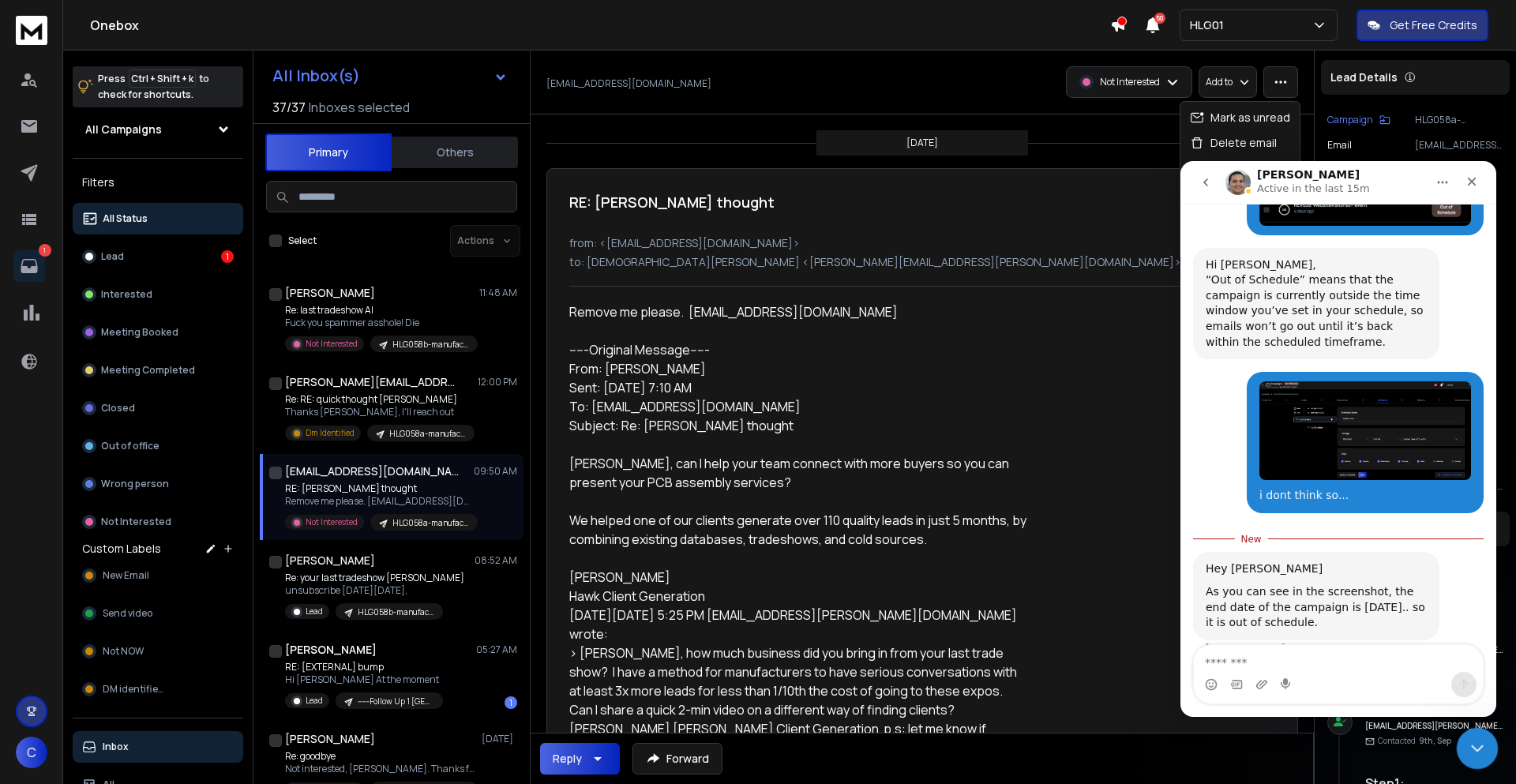
click at [1477, 746] on icon "Close Intercom Messenger" at bounding box center [1476, 746] width 19 height 19
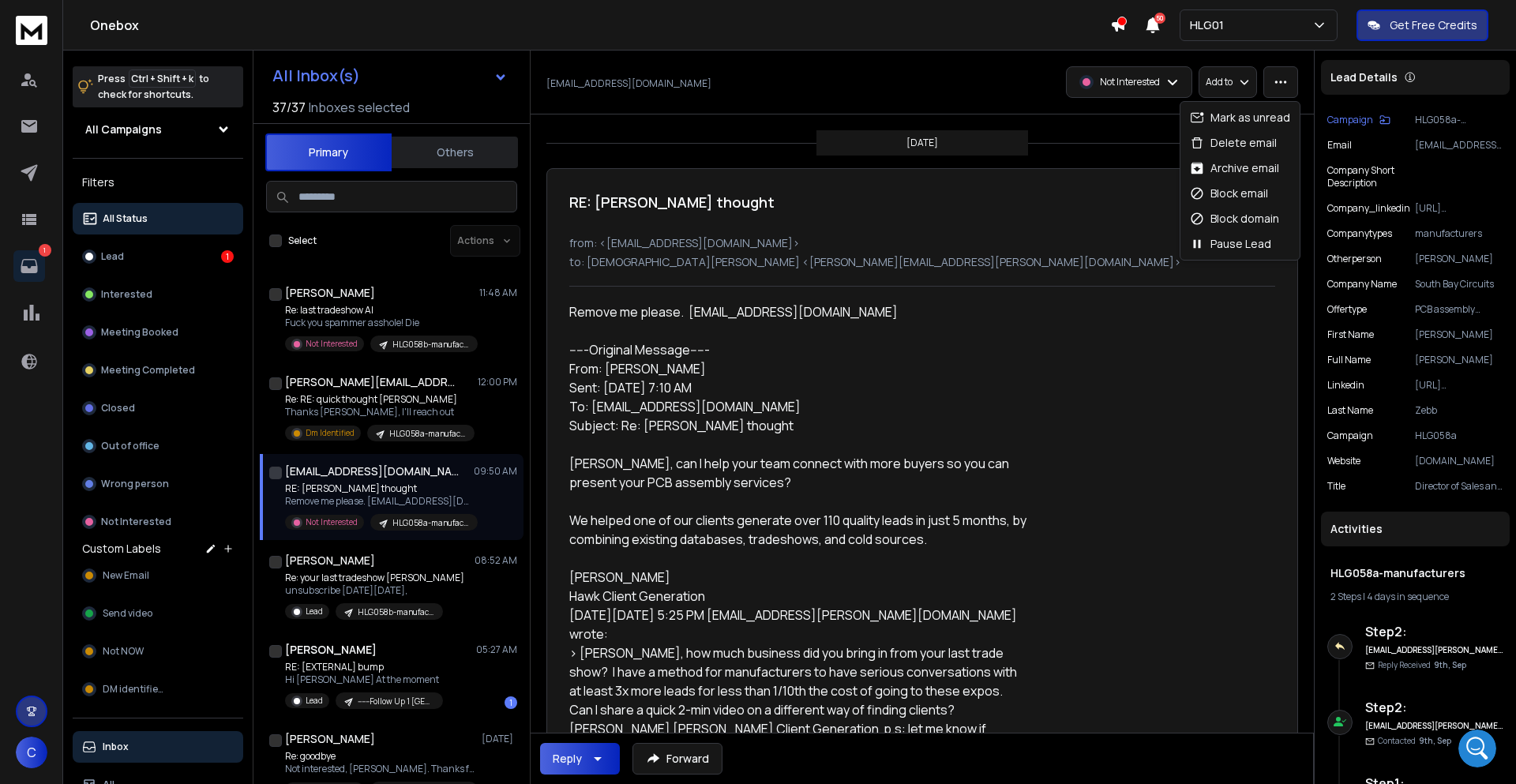
scroll to position [1332, 0]
click at [1241, 197] on div "Block email" at bounding box center [1229, 193] width 78 height 16
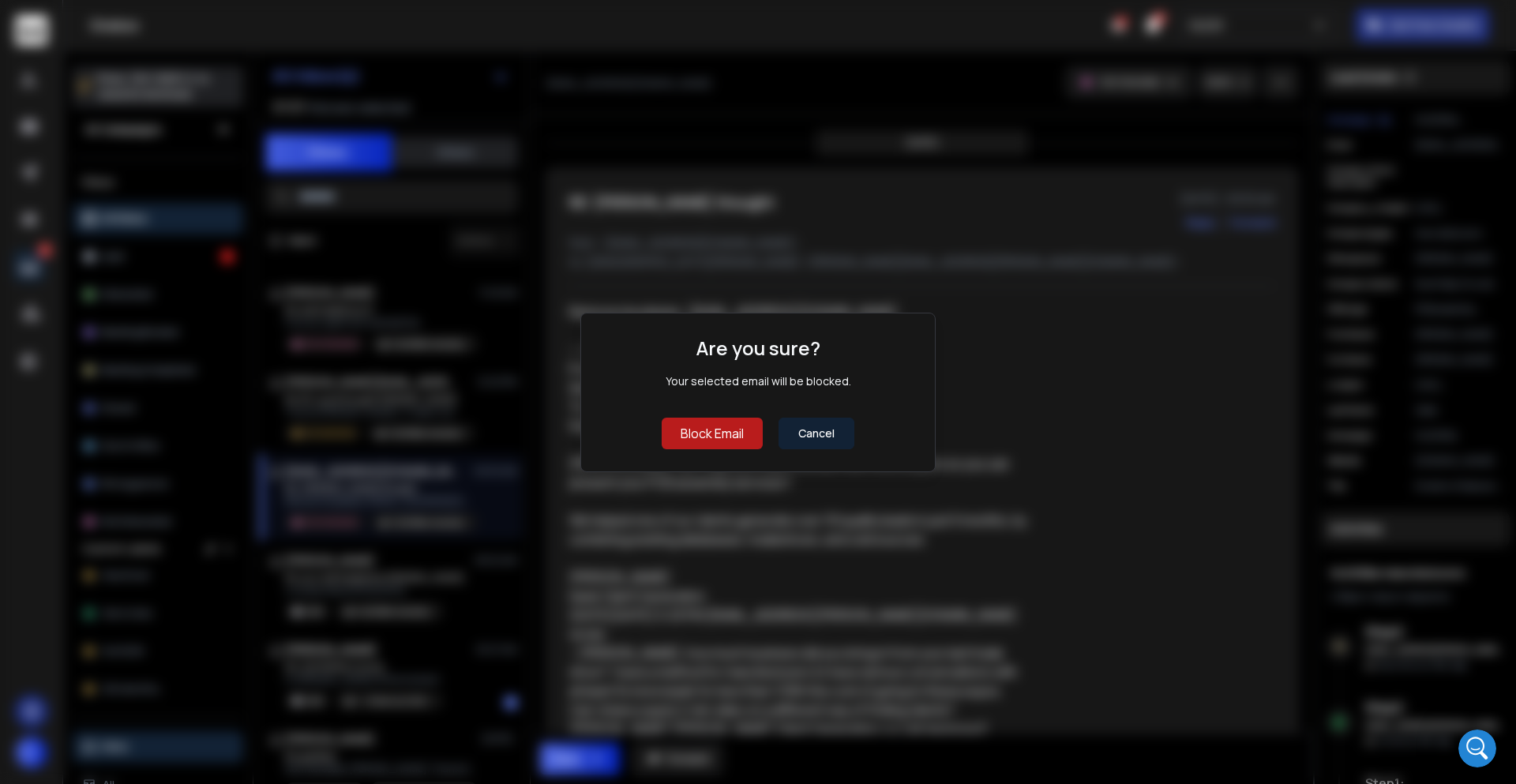
click at [672, 432] on button "Block Email" at bounding box center [712, 433] width 101 height 32
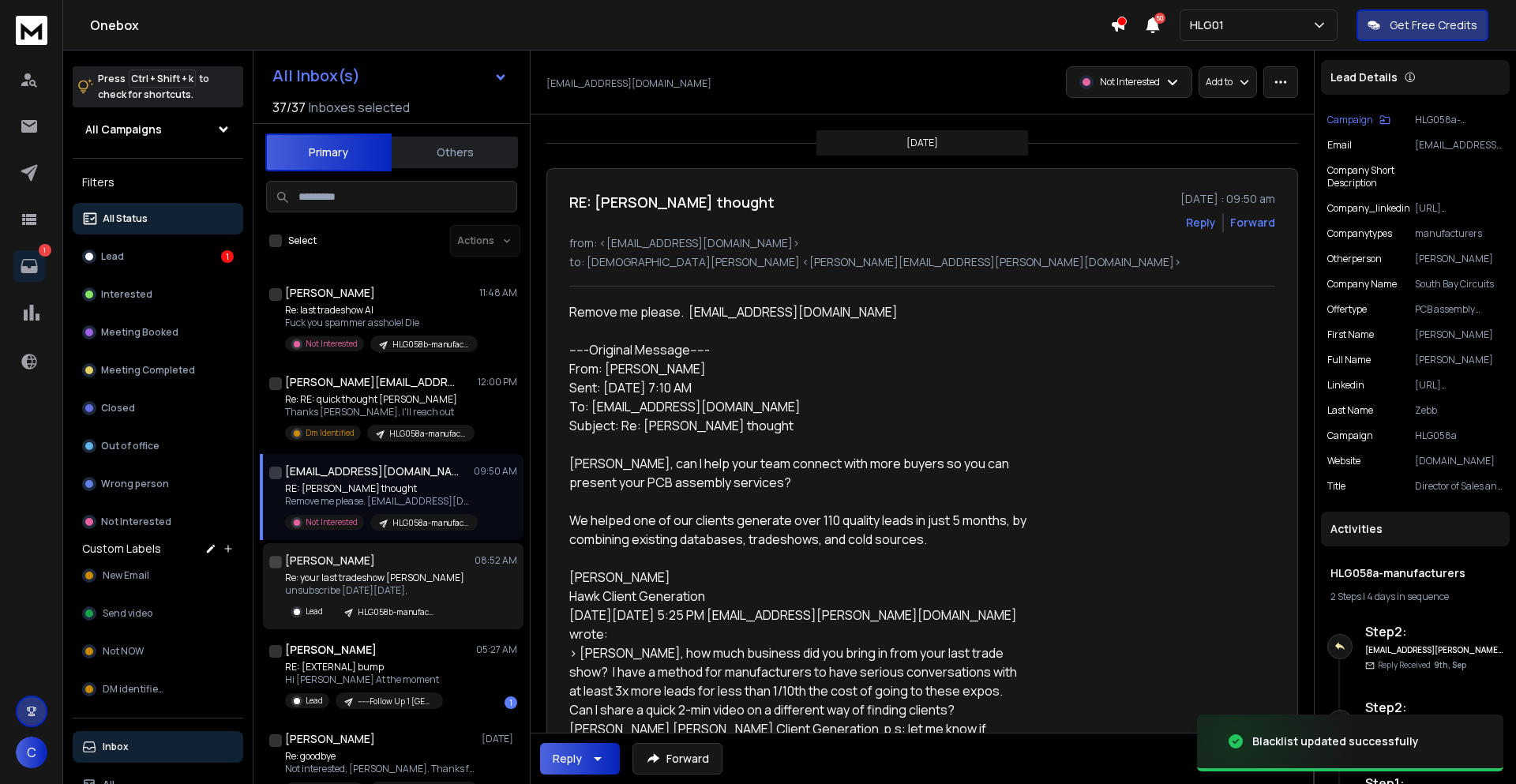
click at [382, 558] on div "[PERSON_NAME] 08:52 AM" at bounding box center [402, 560] width 233 height 16
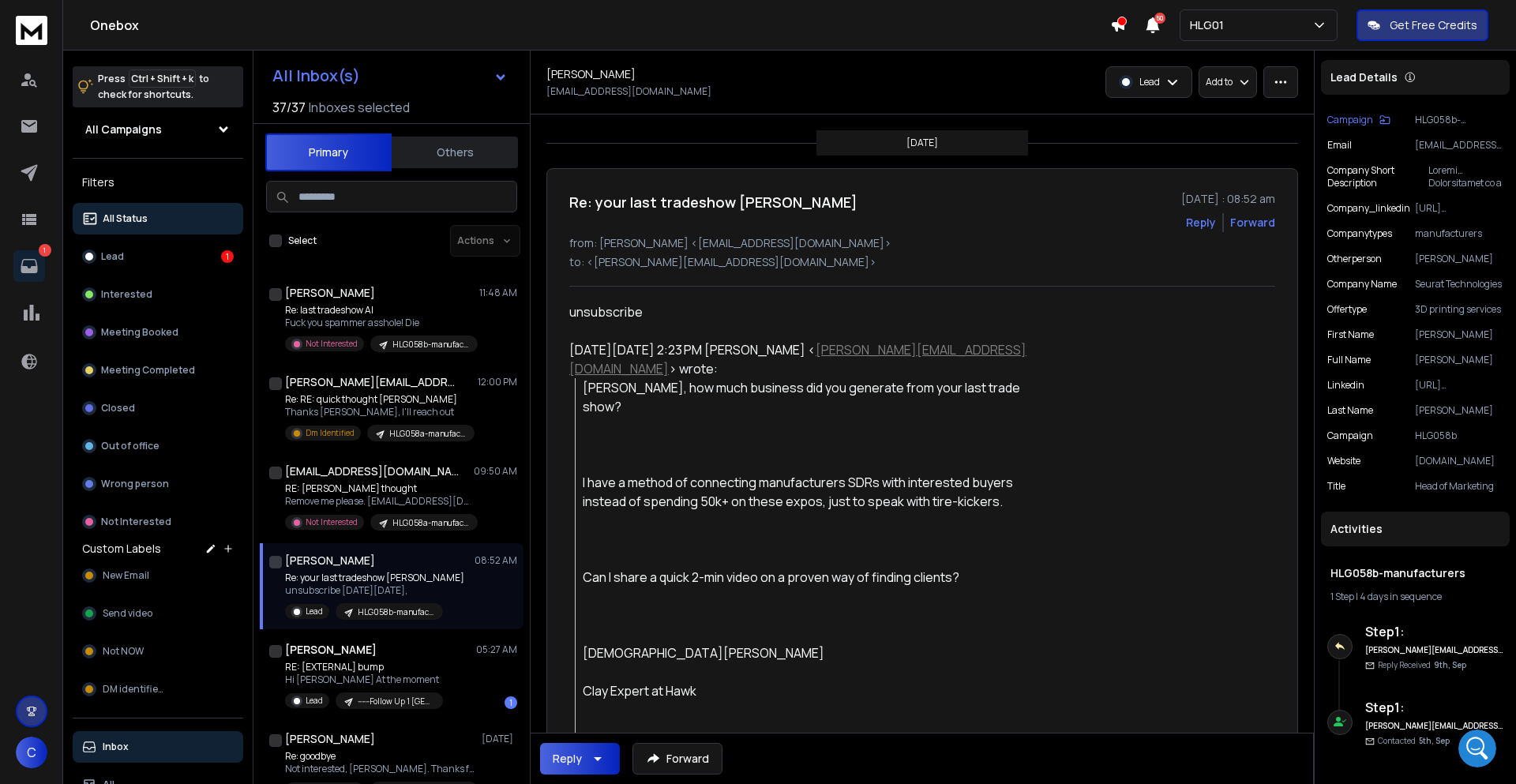
click at [1143, 87] on p "Lead" at bounding box center [1150, 82] width 21 height 12
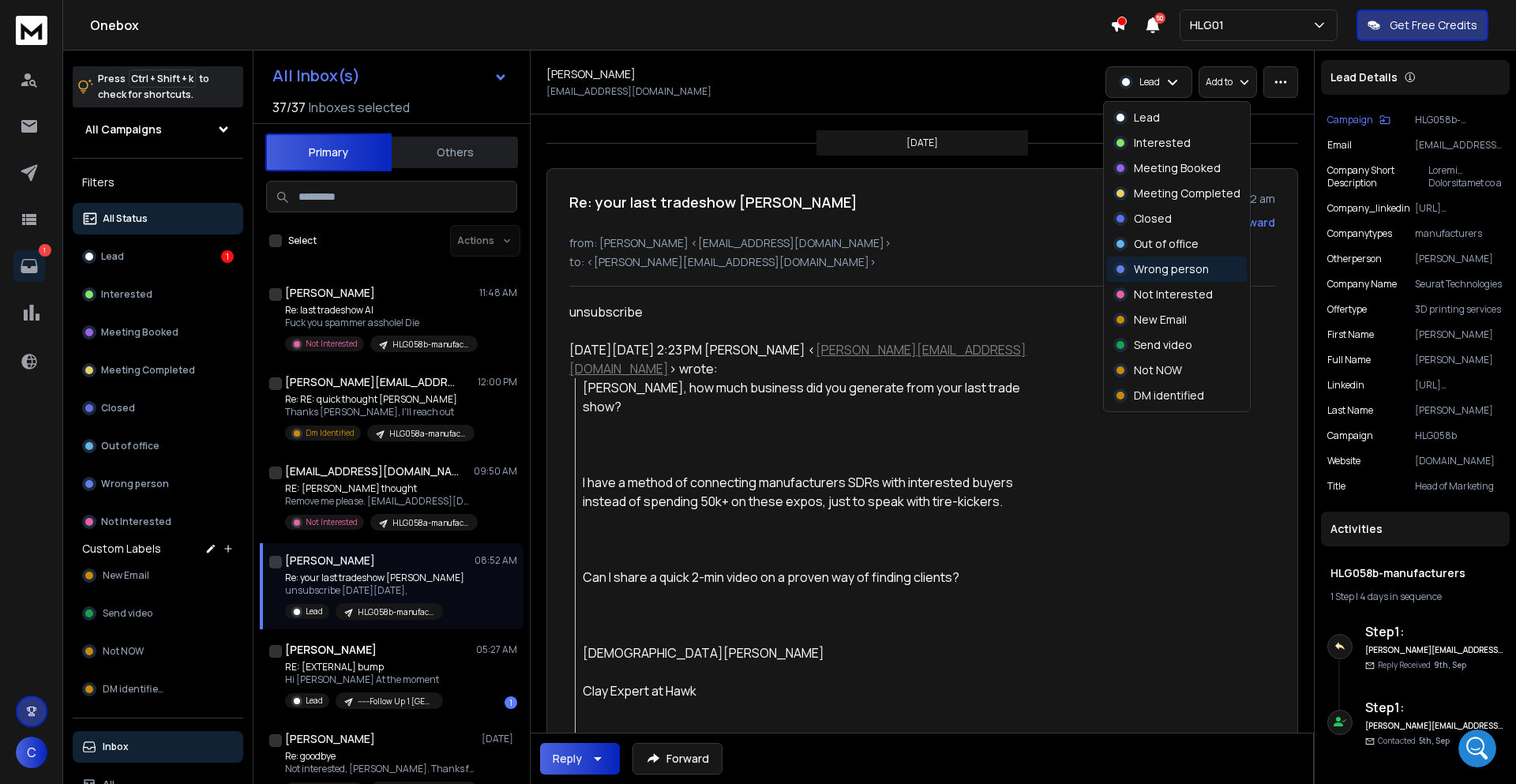
click at [1166, 281] on div "Wrong person" at bounding box center [1176, 269] width 140 height 25
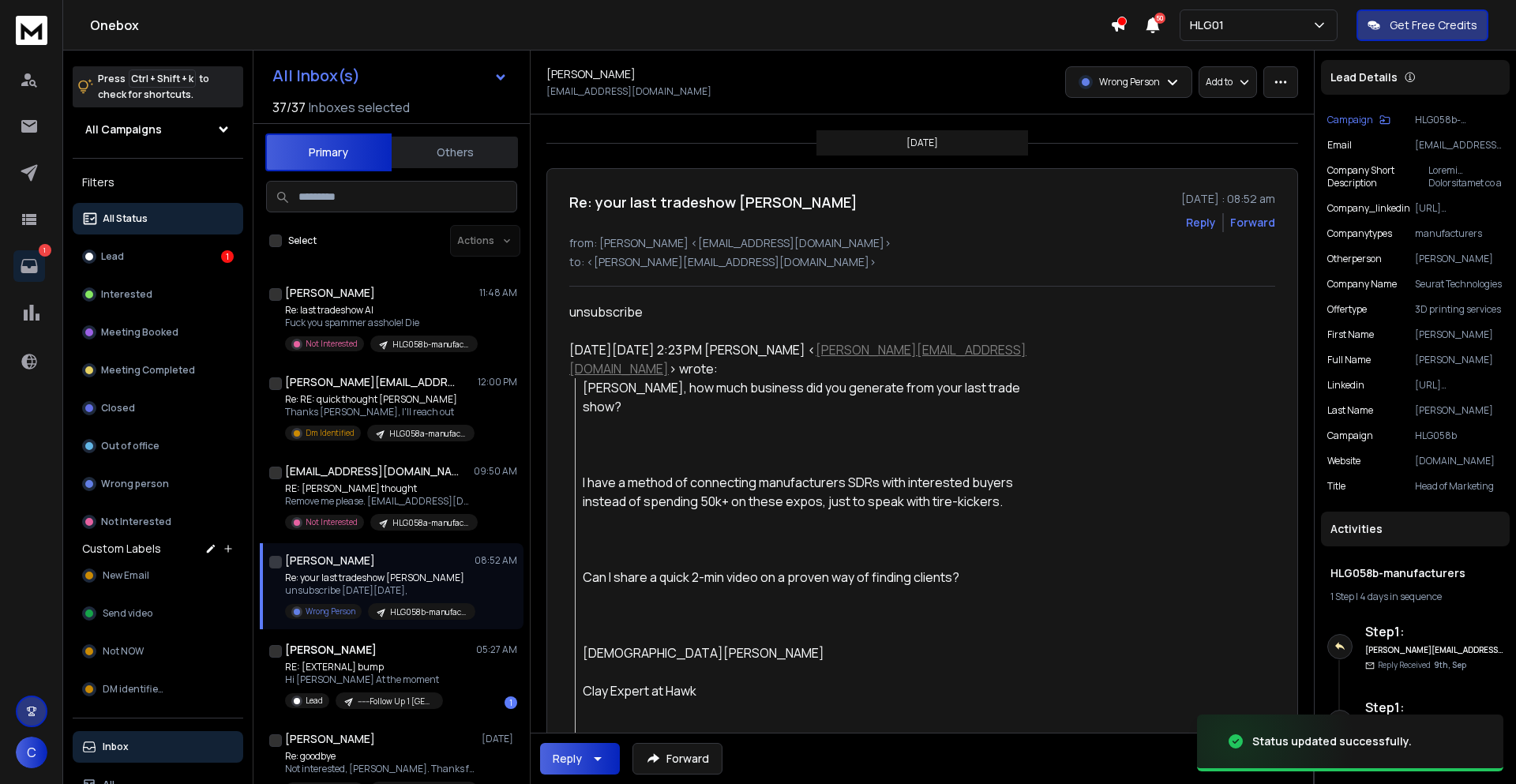
click at [1149, 83] on p "Wrong Person" at bounding box center [1129, 82] width 61 height 12
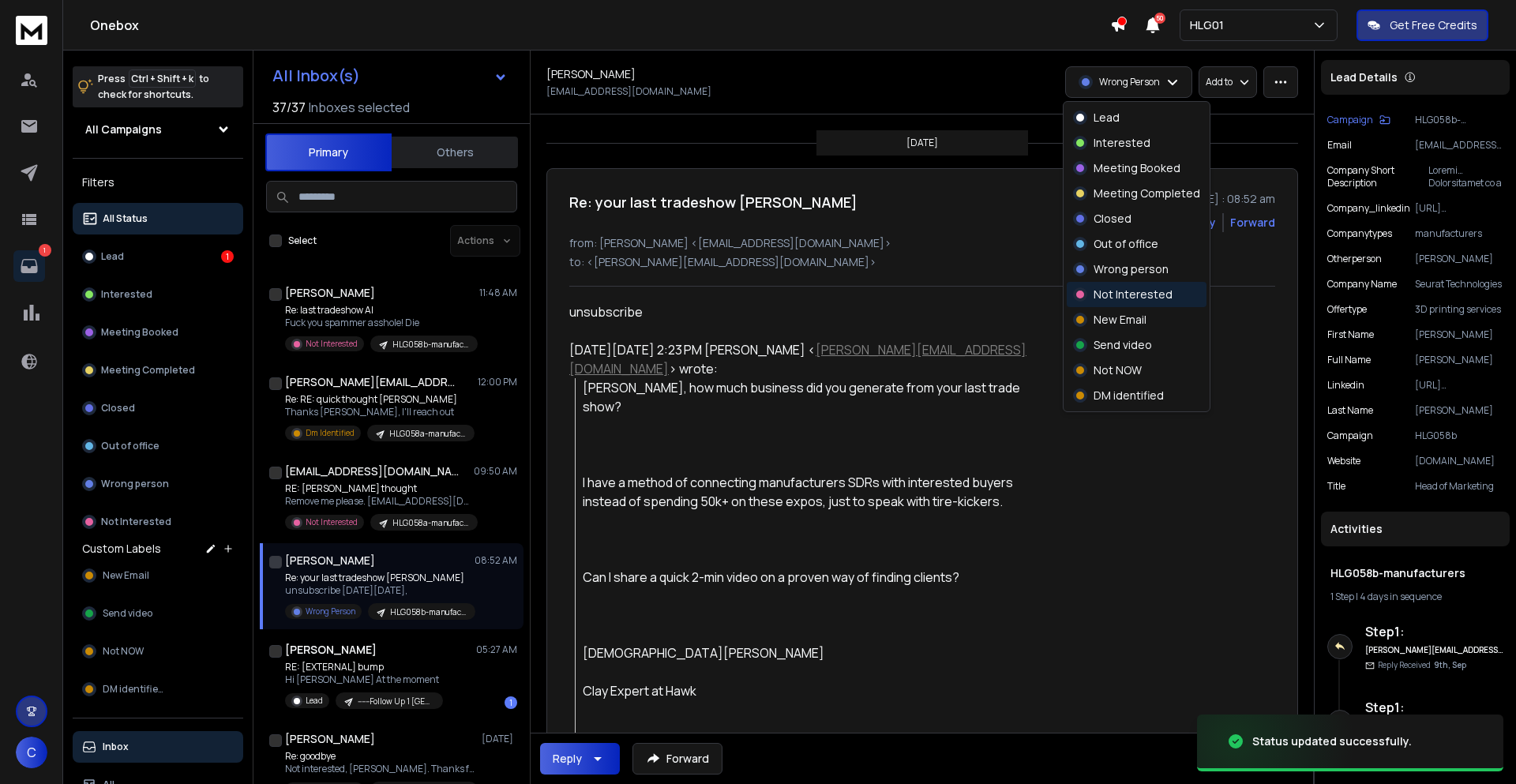
click at [1137, 294] on p "Not Interested" at bounding box center [1133, 294] width 79 height 16
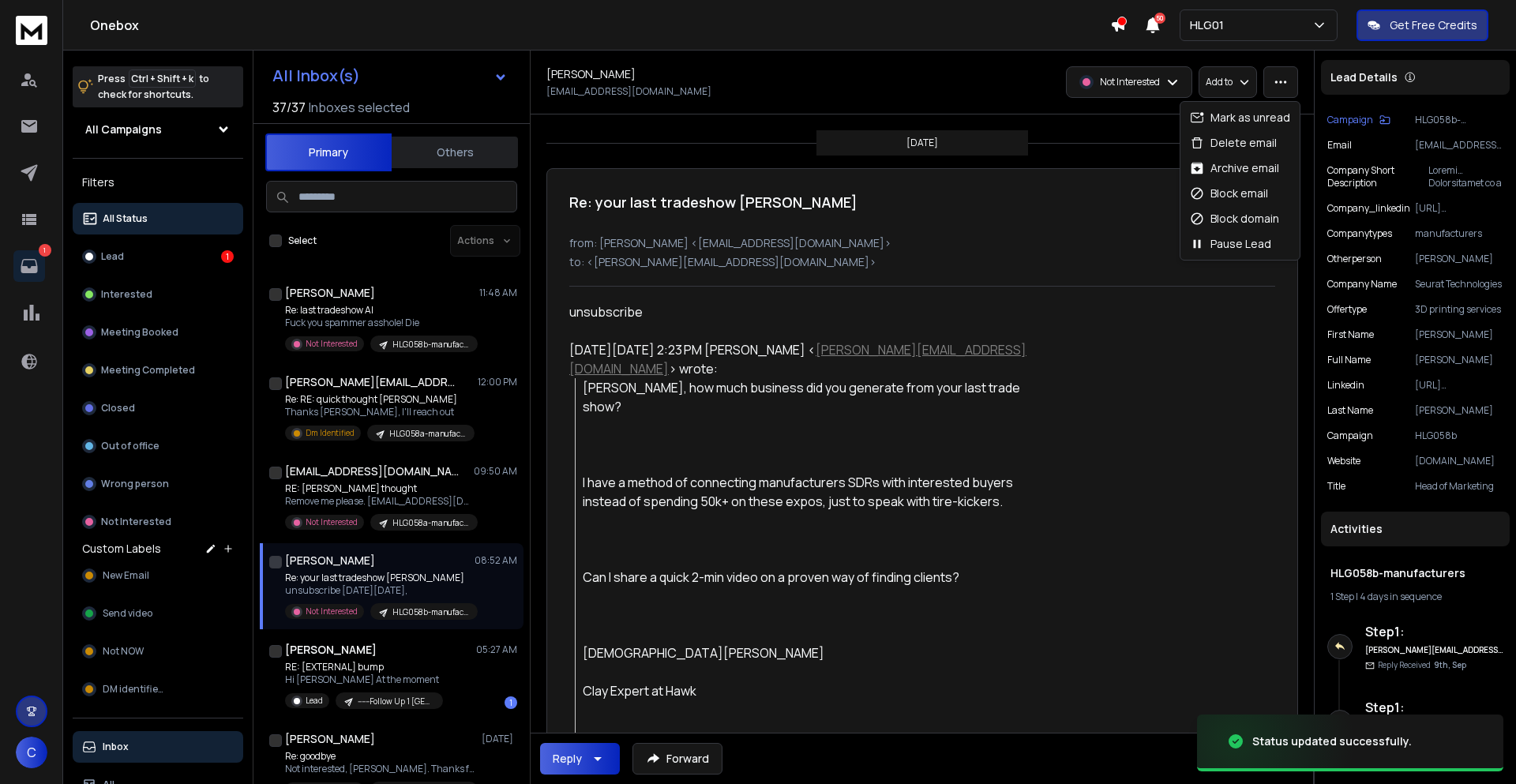
click at [1274, 85] on button "button" at bounding box center [1281, 83] width 35 height 32
click at [1236, 199] on div "Block email" at bounding box center [1229, 193] width 78 height 16
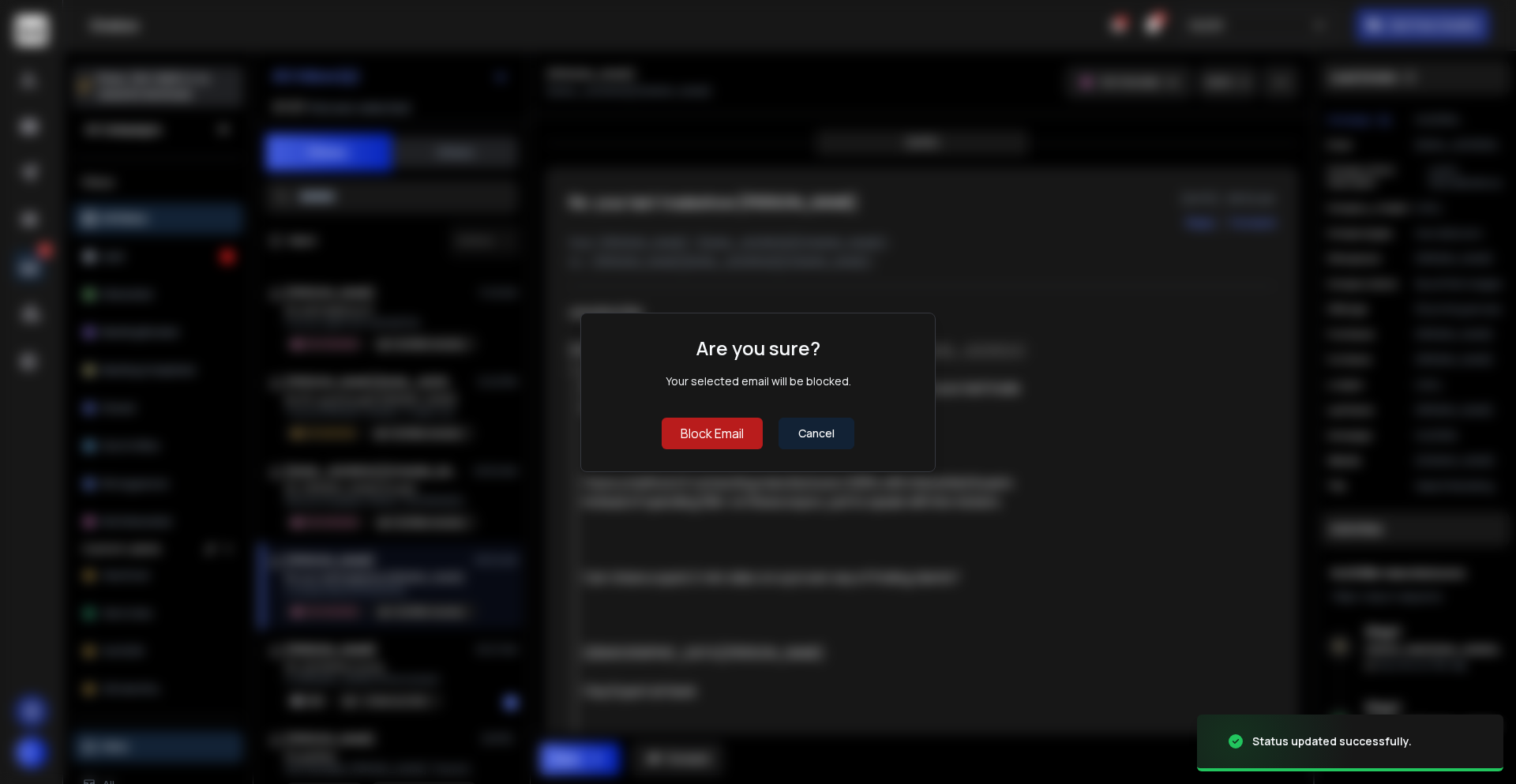
click at [739, 430] on button "Block Email" at bounding box center [712, 433] width 101 height 32
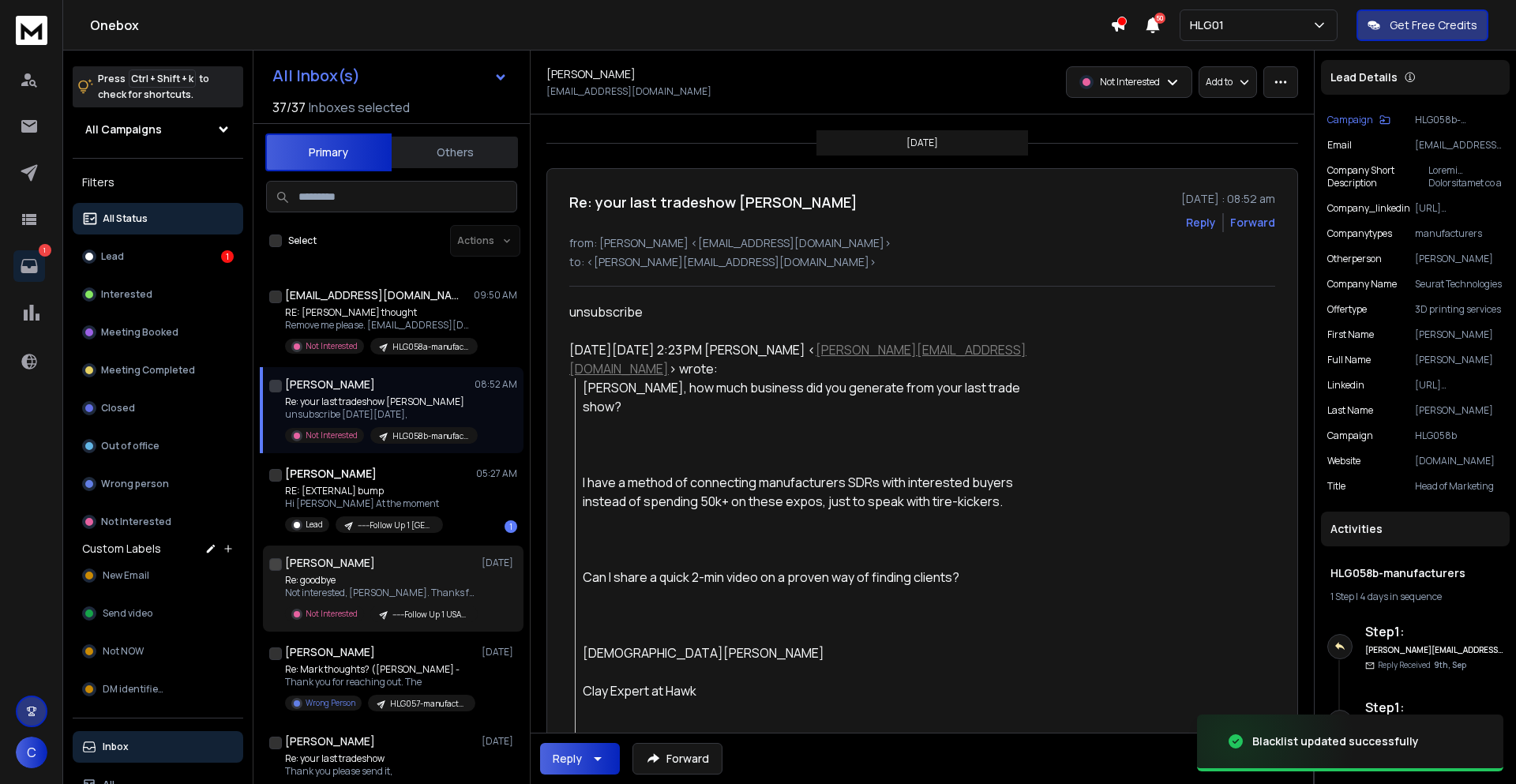
scroll to position [237, 0]
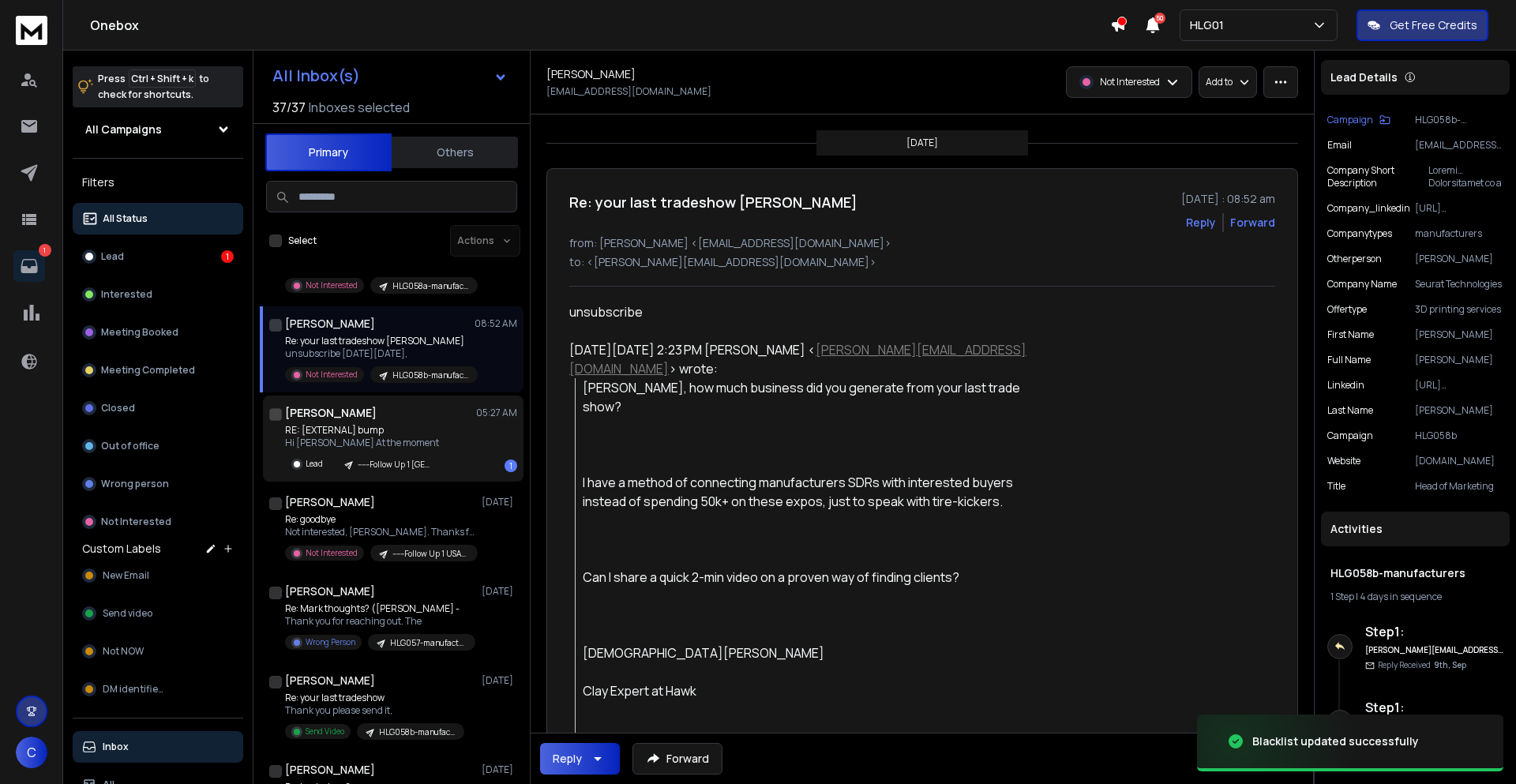
click at [404, 432] on p "RE: [EXTERNAL] bump" at bounding box center [364, 430] width 158 height 12
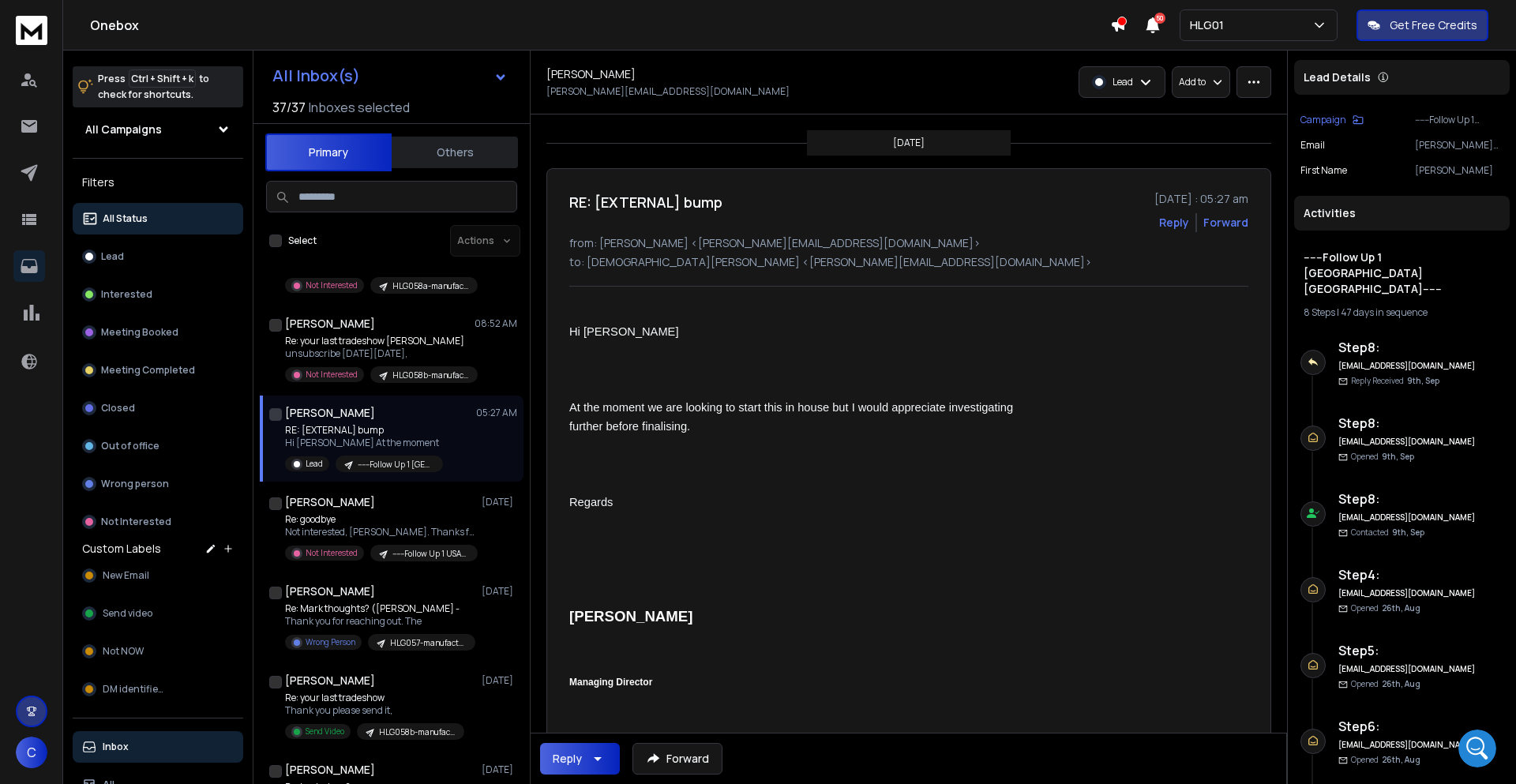
click at [1152, 82] on icon at bounding box center [1145, 82] width 12 height 12
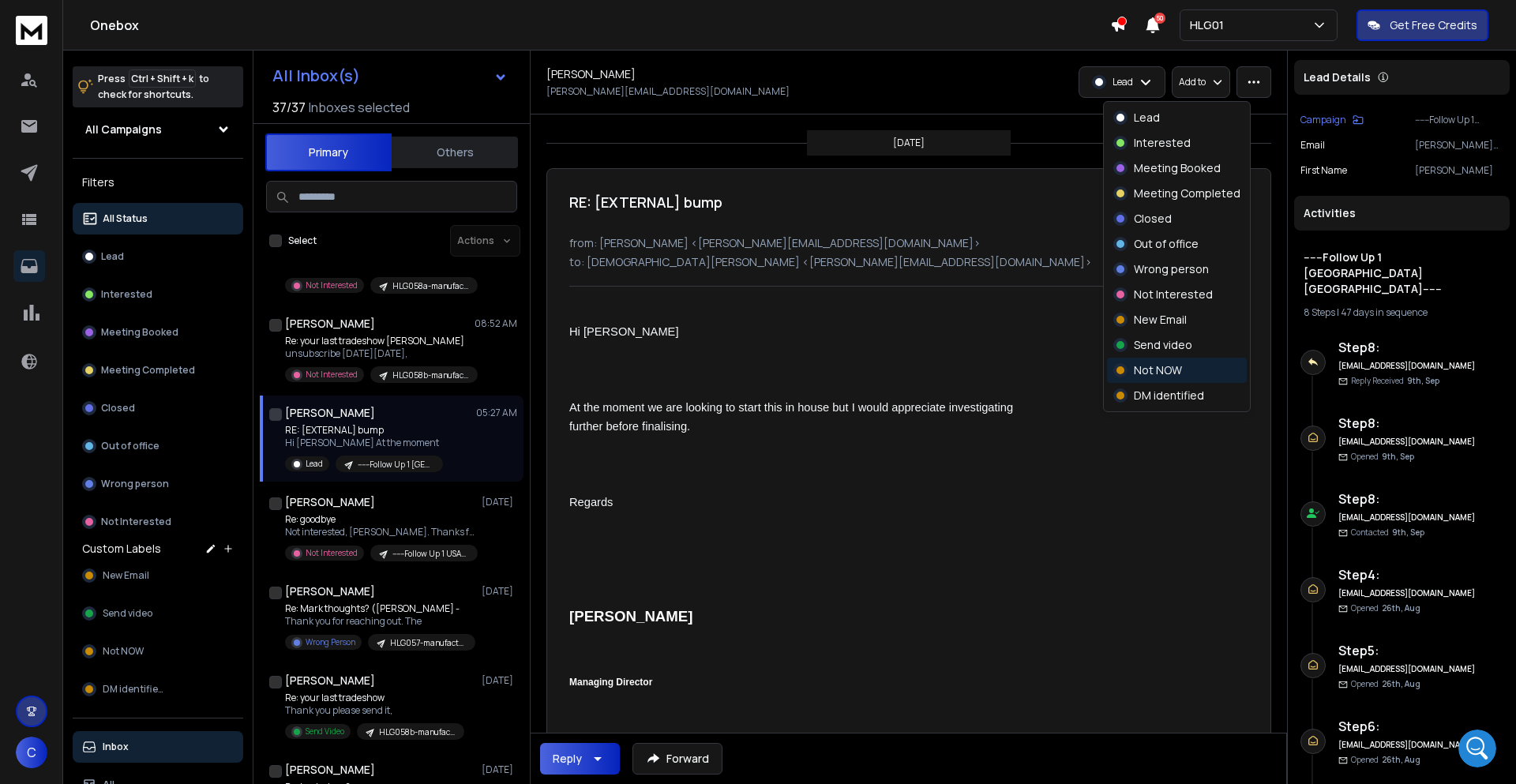
click at [1168, 366] on p "Not NOW" at bounding box center [1158, 369] width 48 height 16
